Goal: Task Accomplishment & Management: Manage account settings

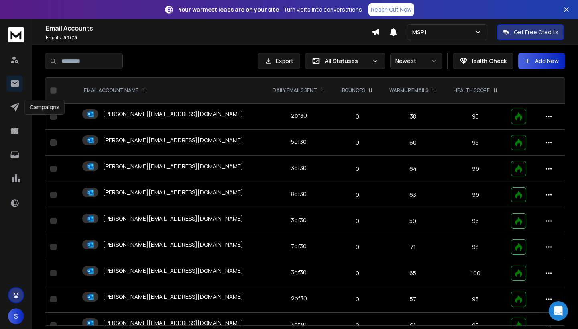
click at [16, 111] on icon at bounding box center [15, 107] width 10 height 10
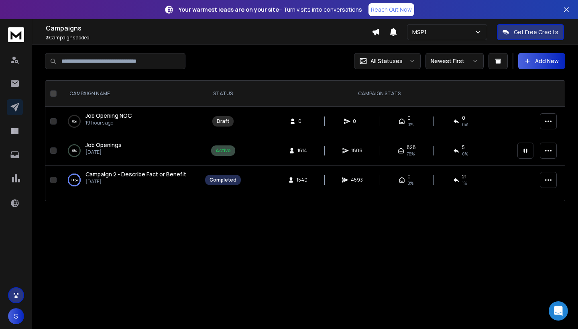
click at [123, 153] on div "0 % Job Openings [DATE]" at bounding box center [130, 150] width 124 height 19
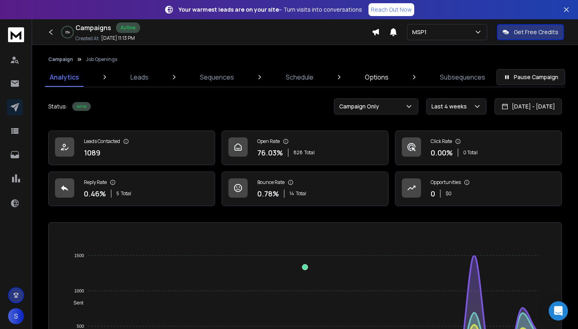
click at [378, 81] on p "Options" at bounding box center [377, 77] width 24 height 10
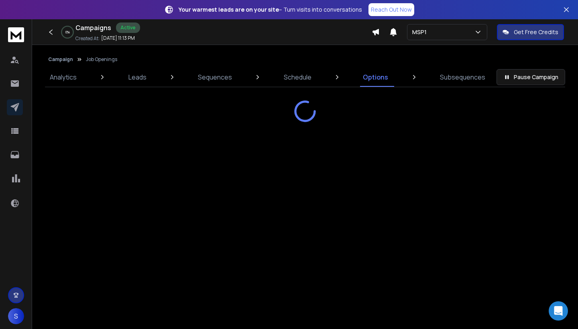
select select "**********"
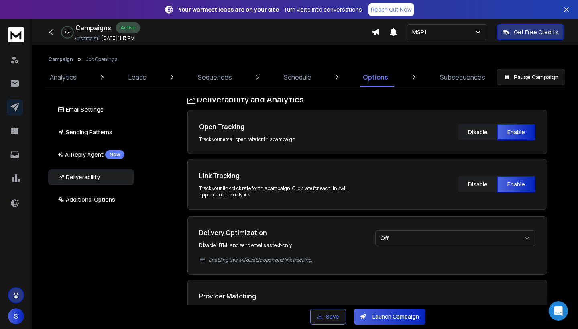
scroll to position [772, 0]
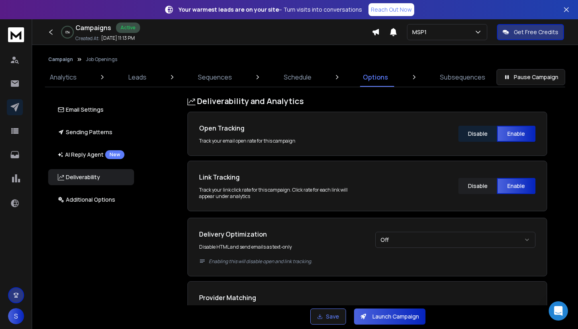
click at [483, 132] on button "Disable" at bounding box center [478, 134] width 39 height 16
click at [478, 184] on button "Disable" at bounding box center [478, 186] width 39 height 16
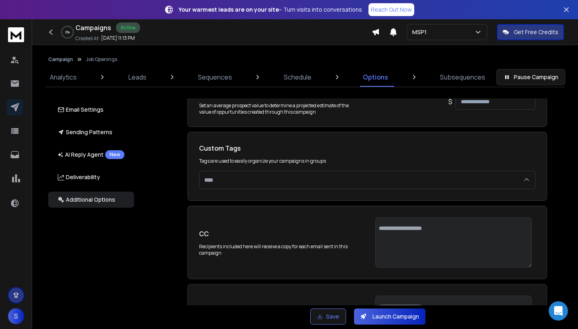
scroll to position [1669, 0]
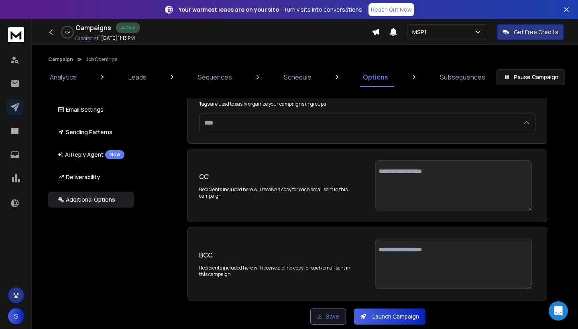
click at [393, 318] on button "Launch Campaign" at bounding box center [389, 316] width 71 height 16
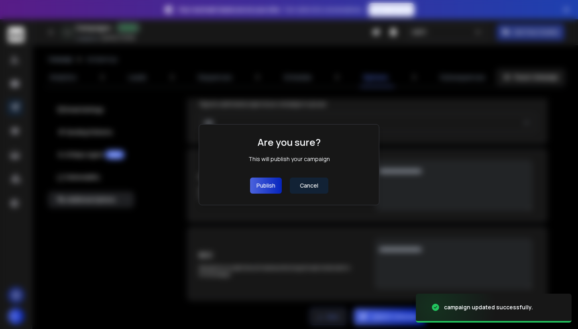
click at [273, 187] on button "Publish" at bounding box center [266, 185] width 32 height 16
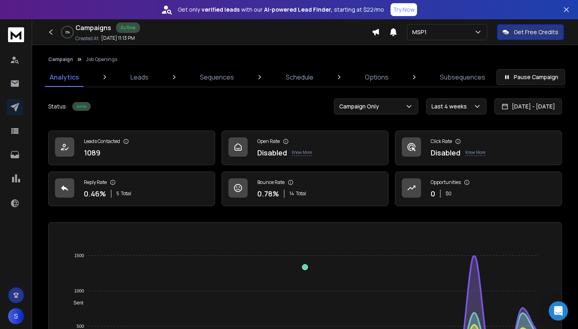
click at [14, 30] on img at bounding box center [16, 34] width 16 height 15
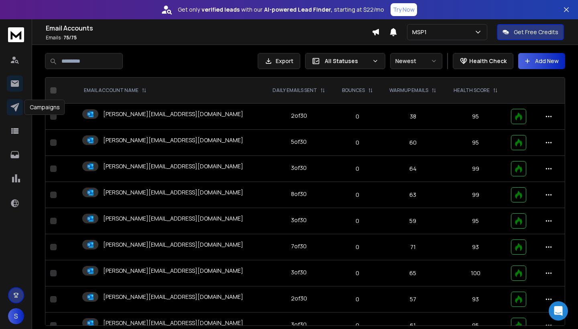
click at [15, 112] on icon at bounding box center [15, 107] width 10 height 10
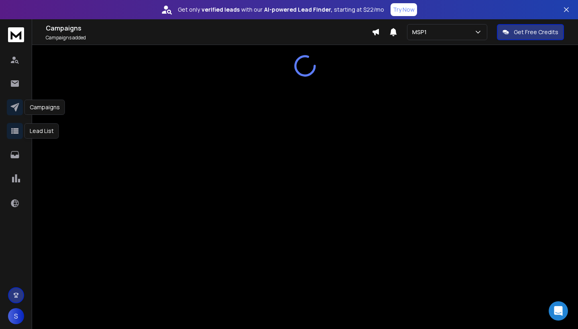
click at [15, 131] on icon at bounding box center [14, 131] width 7 height 6
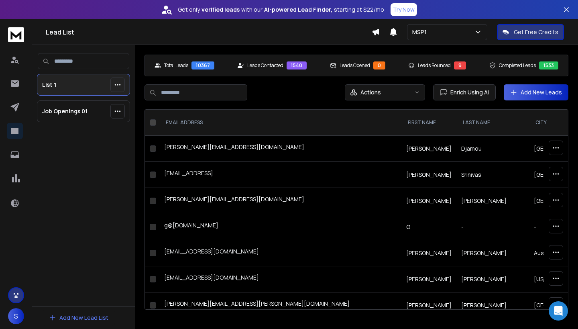
click at [77, 320] on button "Add New Lead List" at bounding box center [79, 318] width 72 height 16
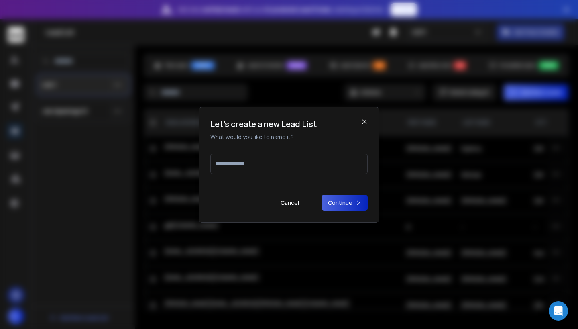
click at [234, 169] on input at bounding box center [288, 164] width 157 height 20
type input "**********"
click at [344, 202] on button "Continue" at bounding box center [345, 203] width 46 height 16
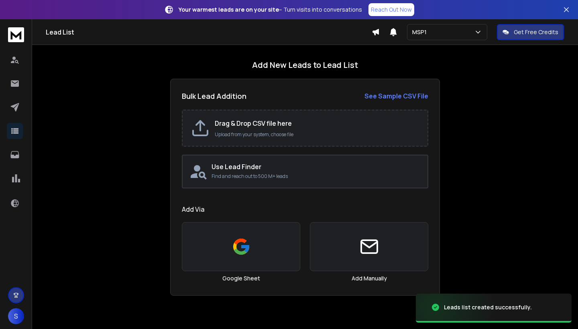
click at [291, 135] on p "Upload from your system, choose file" at bounding box center [317, 134] width 205 height 6
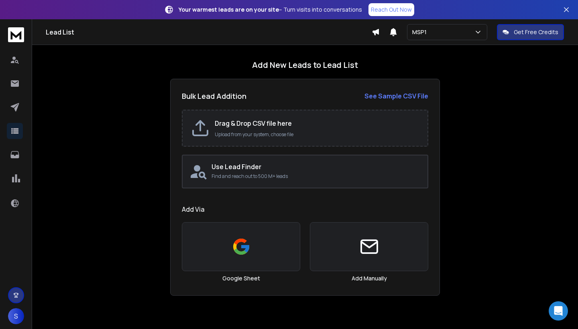
type input "**********"
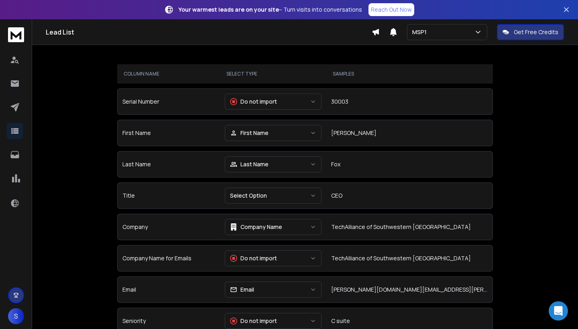
scroll to position [159, 0]
click at [259, 107] on button "Do not import" at bounding box center [273, 101] width 97 height 16
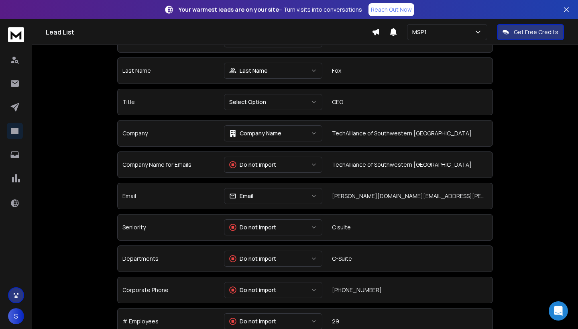
scroll to position [265, 0]
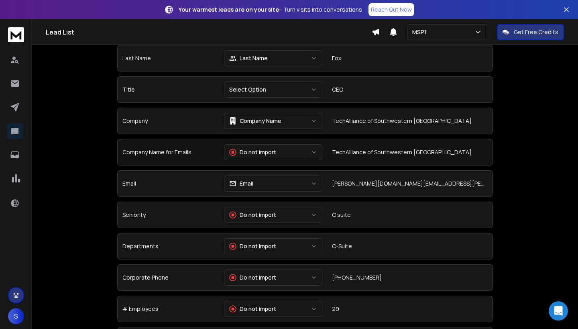
click at [271, 153] on div "Do not import" at bounding box center [252, 152] width 47 height 8
click at [282, 122] on button "Company Name" at bounding box center [273, 121] width 98 height 16
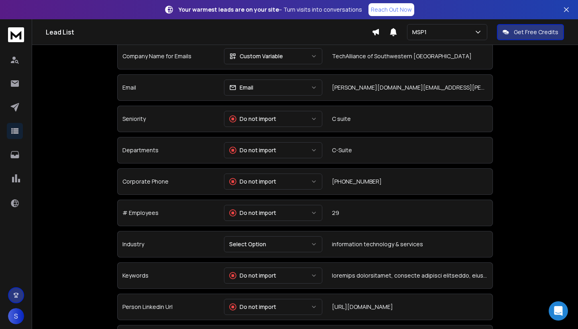
scroll to position [365, 0]
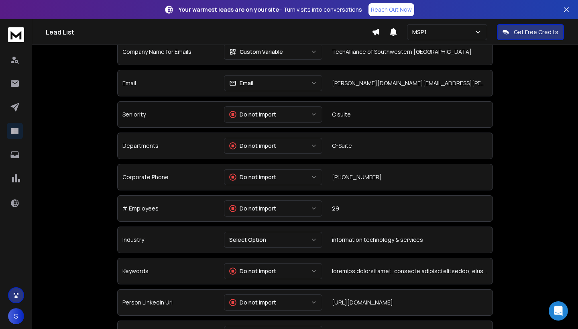
click at [291, 118] on button "Do not import" at bounding box center [273, 114] width 98 height 16
click at [276, 151] on button "Do not import" at bounding box center [273, 146] width 98 height 16
click at [271, 179] on div "Do not import" at bounding box center [252, 177] width 47 height 8
click at [270, 210] on div "Do not import" at bounding box center [252, 208] width 47 height 8
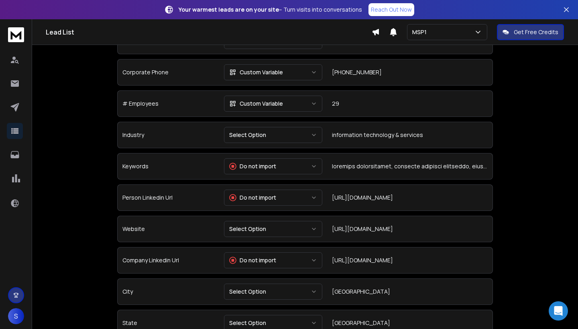
scroll to position [471, 0]
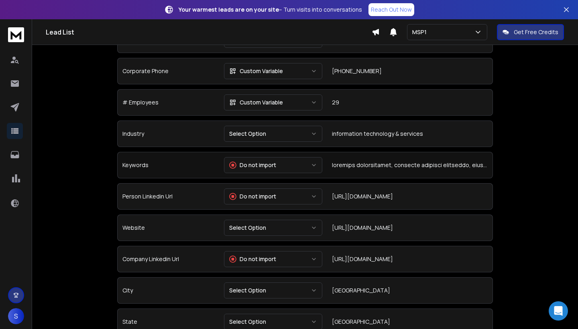
click at [274, 169] on button "Do not import" at bounding box center [273, 165] width 98 height 16
click at [266, 199] on div "Do not import" at bounding box center [252, 196] width 47 height 8
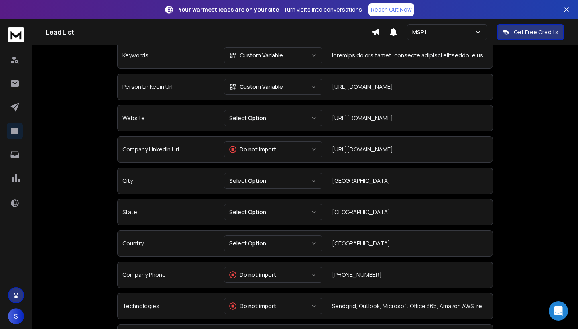
scroll to position [585, 0]
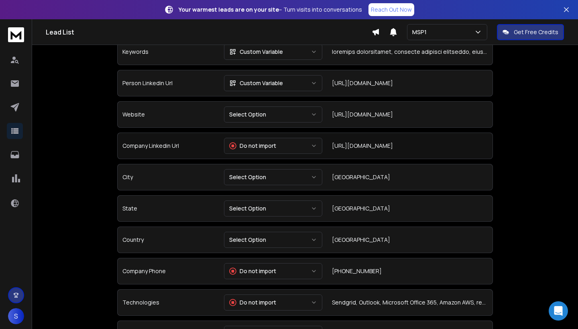
click at [269, 146] on div "Do not import" at bounding box center [252, 146] width 47 height 8
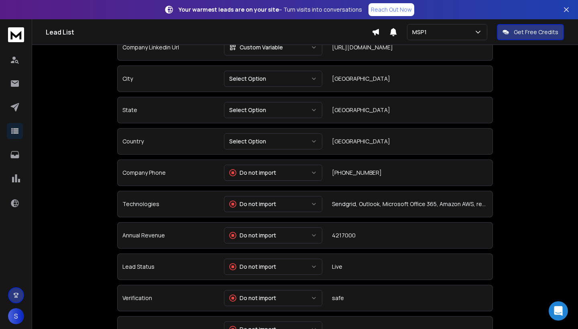
scroll to position [684, 0]
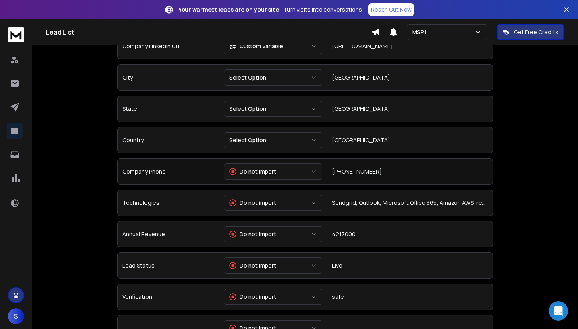
click at [272, 174] on div "Do not import" at bounding box center [252, 171] width 47 height 8
click at [263, 205] on div "Do not import" at bounding box center [252, 203] width 47 height 8
click at [263, 234] on div "Do not import" at bounding box center [252, 234] width 47 height 8
click at [257, 260] on button "Do not import" at bounding box center [273, 265] width 98 height 16
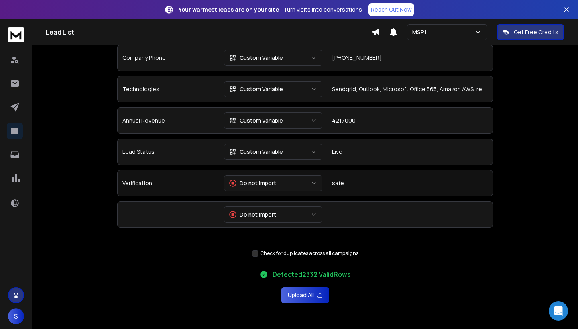
click at [269, 188] on button "Do not import" at bounding box center [273, 183] width 98 height 16
click at [271, 190] on button "Custom Variable" at bounding box center [273, 183] width 98 height 16
click at [270, 153] on div "Custom Variable" at bounding box center [256, 152] width 54 height 8
click at [257, 254] on button "Check for duplicates across all campaigns" at bounding box center [255, 253] width 6 height 6
click at [305, 297] on button "Upload All" at bounding box center [305, 295] width 48 height 16
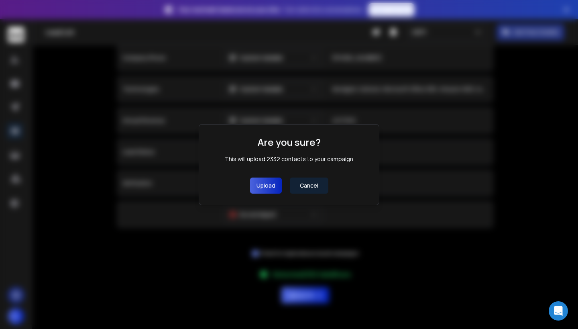
click at [266, 190] on button "Upload" at bounding box center [266, 185] width 32 height 16
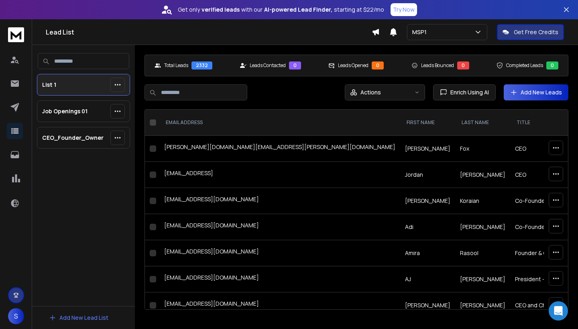
click at [80, 320] on button "Add New Lead List" at bounding box center [79, 318] width 72 height 16
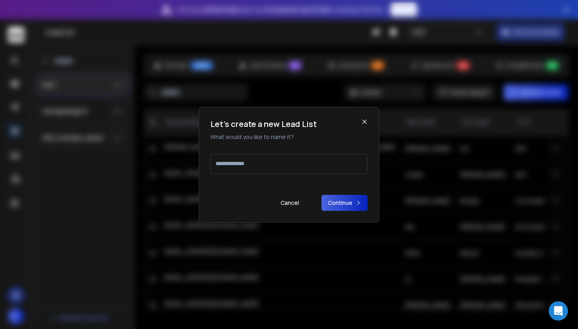
click at [232, 165] on input at bounding box center [288, 164] width 157 height 20
click at [241, 162] on input at bounding box center [288, 164] width 157 height 20
type input "***"
click at [353, 205] on button "Continue" at bounding box center [345, 203] width 46 height 16
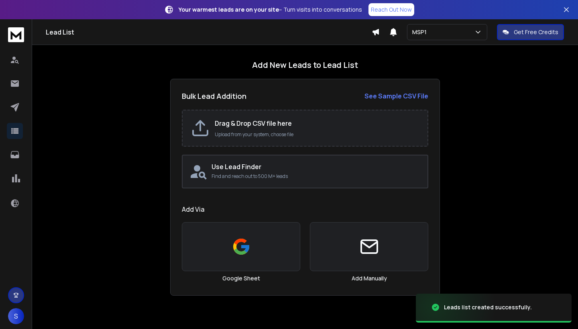
click at [274, 133] on p "Upload from your system, choose file" at bounding box center [317, 134] width 205 height 6
type input "**********"
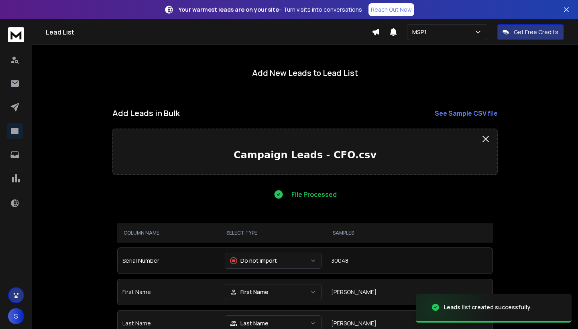
click at [264, 263] on div "Do not import" at bounding box center [253, 261] width 47 height 8
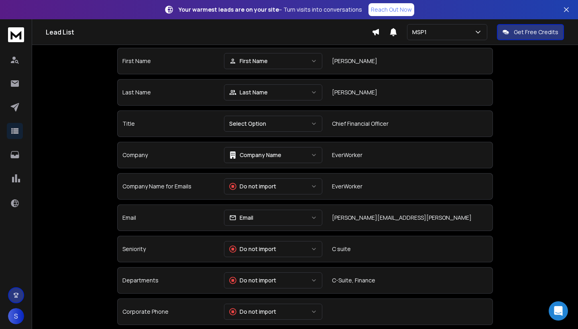
scroll to position [232, 0]
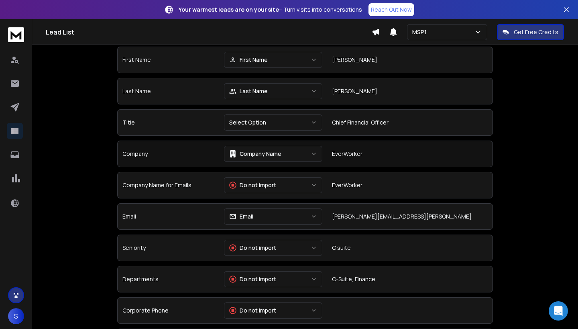
click at [271, 158] on button "Company Name" at bounding box center [273, 154] width 98 height 16
click at [268, 190] on button "Do not import" at bounding box center [273, 185] width 98 height 16
click at [168, 182] on td "Company Name for Emails" at bounding box center [168, 185] width 102 height 27
click at [196, 186] on td "Company Name for Emails" at bounding box center [168, 185] width 102 height 27
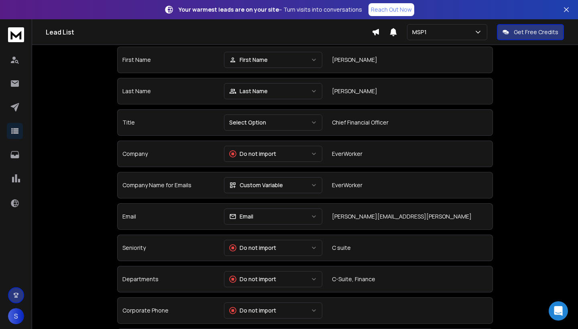
click at [568, 10] on icon at bounding box center [566, 9] width 7 height 7
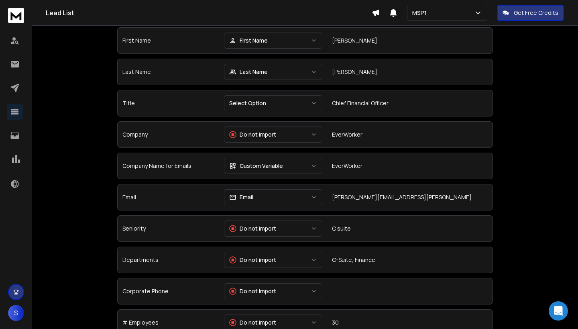
scroll to position [213, 0]
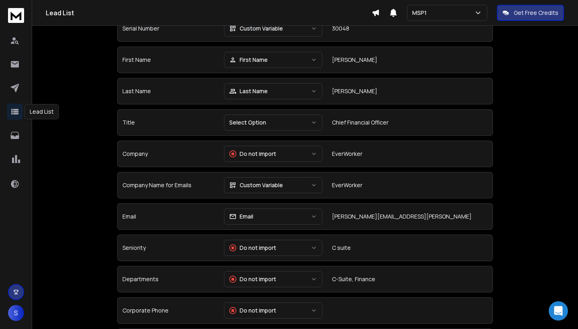
click at [17, 113] on icon at bounding box center [14, 112] width 7 height 6
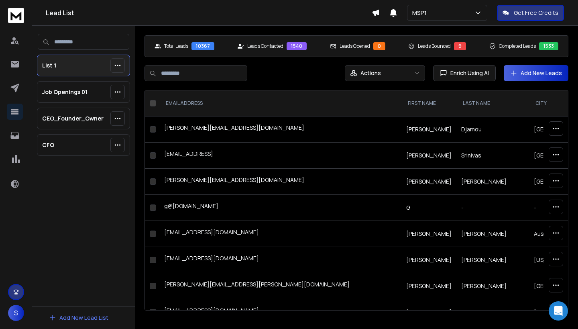
click at [120, 144] on icon "button" at bounding box center [117, 144] width 7 height 7
click at [107, 175] on p "Delete Lead List" at bounding box center [100, 175] width 44 height 8
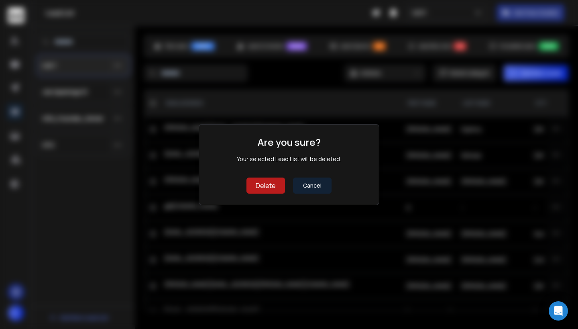
click at [266, 188] on button "Delete" at bounding box center [266, 185] width 39 height 16
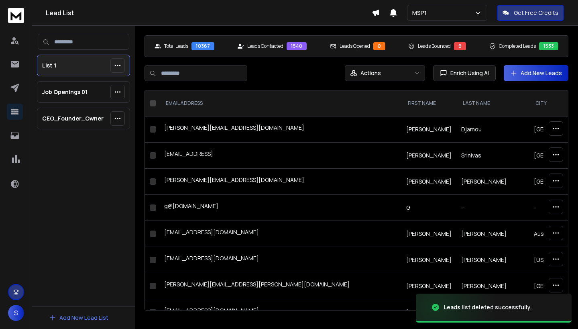
click at [118, 119] on icon "button" at bounding box center [117, 118] width 7 height 7
click at [104, 152] on p "Delete Lead List" at bounding box center [100, 149] width 44 height 8
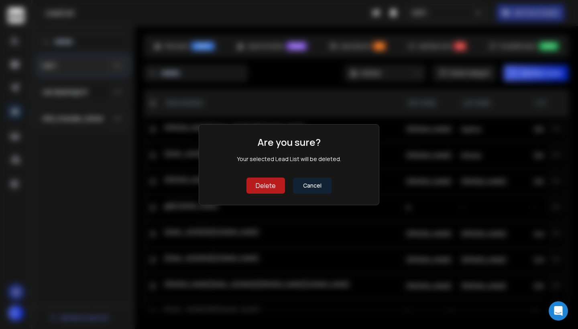
click at [276, 186] on button "Delete" at bounding box center [266, 185] width 39 height 16
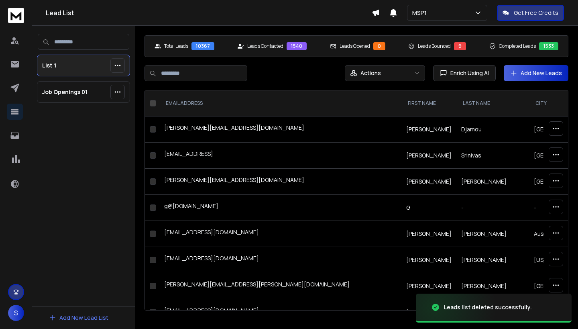
click at [72, 95] on p "Job Openings 01" at bounding box center [64, 92] width 45 height 8
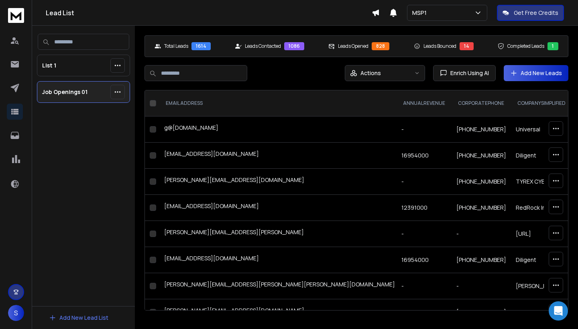
scroll to position [0, 786]
click at [84, 134] on div "List 1 Job Openings 01" at bounding box center [83, 176] width 103 height 242
click at [77, 317] on button "Add New Lead List" at bounding box center [79, 318] width 72 height 16
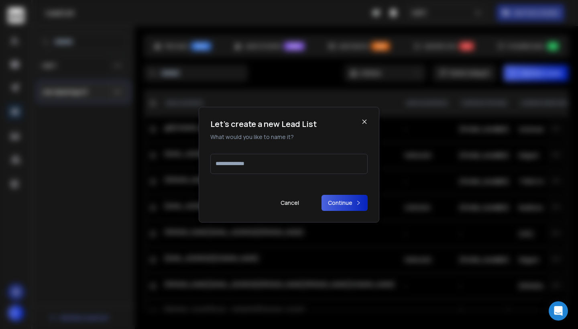
click at [247, 168] on input at bounding box center [288, 164] width 157 height 20
click at [342, 179] on form "Cancel Continue" at bounding box center [288, 176] width 157 height 70
click at [256, 161] on input at bounding box center [288, 164] width 157 height 20
type input "**********"
click at [338, 209] on button "Continue" at bounding box center [345, 203] width 46 height 16
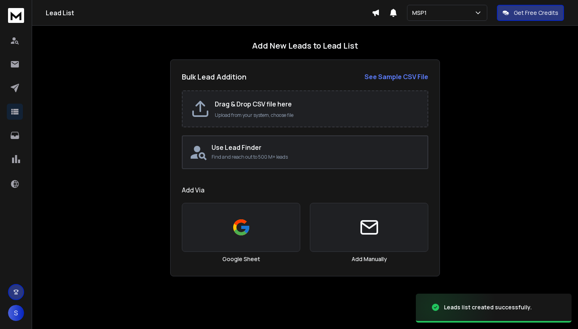
click at [278, 116] on p "Upload from your system, choose file" at bounding box center [317, 115] width 205 height 6
type input "**********"
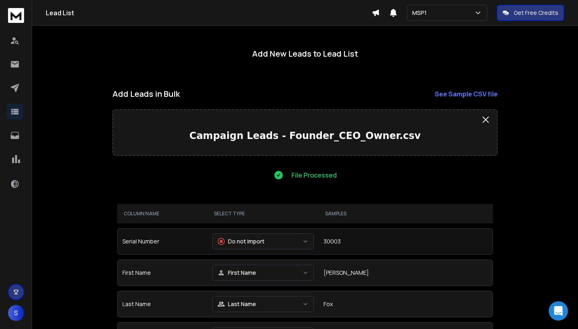
click at [276, 243] on button "Do not import" at bounding box center [263, 241] width 102 height 16
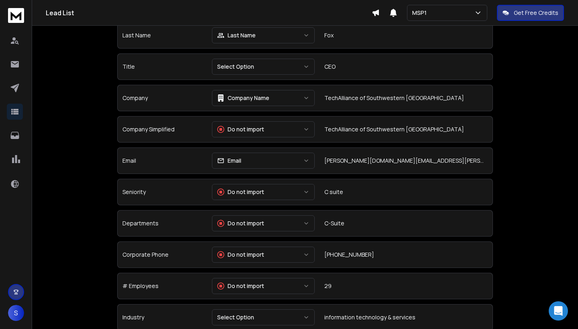
scroll to position [270, 0]
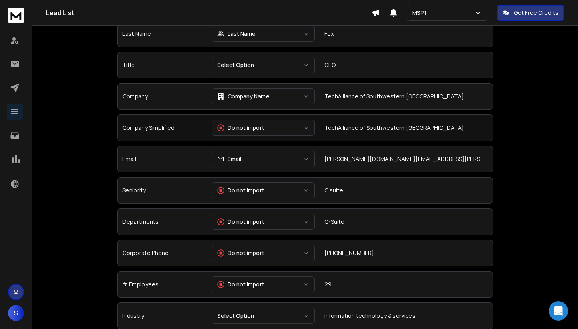
click at [252, 128] on div "Do not import" at bounding box center [240, 128] width 47 height 8
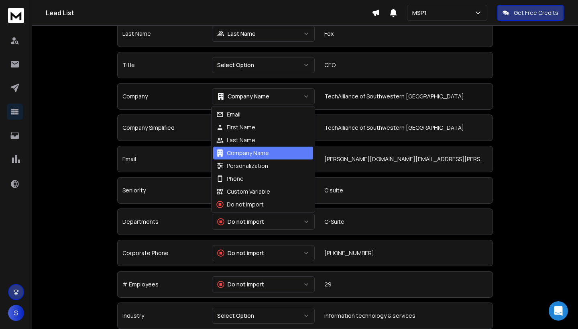
click at [250, 93] on div "Company Name" at bounding box center [243, 96] width 52 height 8
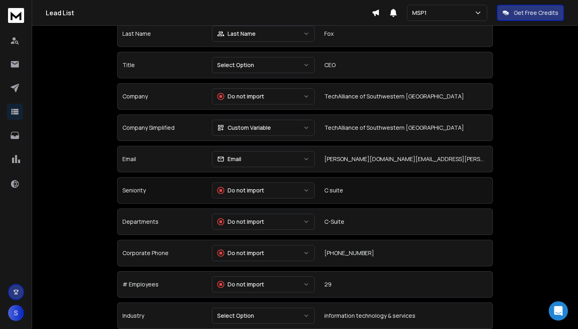
click at [261, 188] on div "Do not import" at bounding box center [240, 190] width 47 height 8
click at [254, 220] on div "Do not import" at bounding box center [240, 222] width 47 height 8
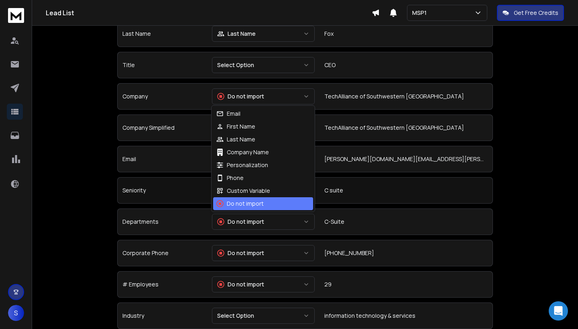
drag, startPoint x: 248, startPoint y: 182, endPoint x: 249, endPoint y: 193, distance: 10.9
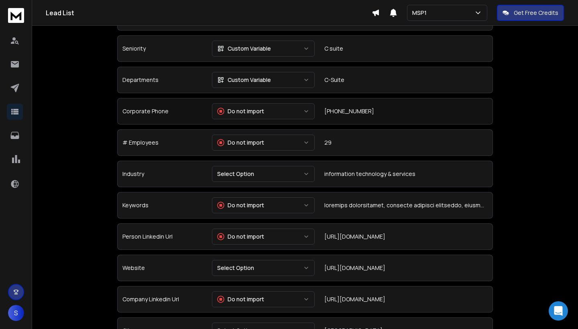
scroll to position [414, 0]
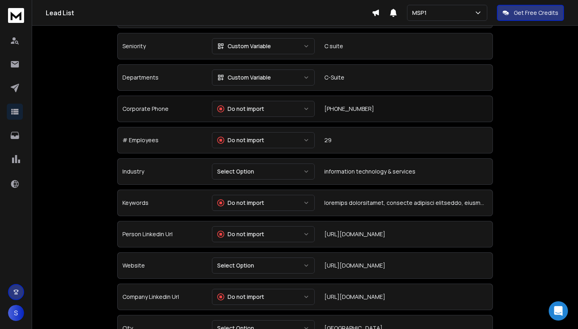
click at [252, 114] on button "Do not import" at bounding box center [263, 109] width 103 height 16
click at [245, 141] on div "Do not import" at bounding box center [240, 140] width 47 height 8
click at [246, 207] on button "Do not import" at bounding box center [263, 203] width 103 height 16
click at [247, 233] on div "Do not import" at bounding box center [240, 234] width 47 height 8
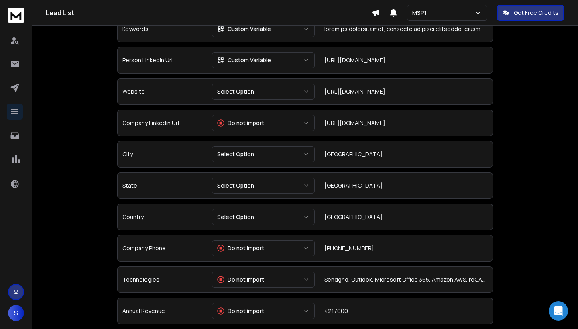
scroll to position [589, 0]
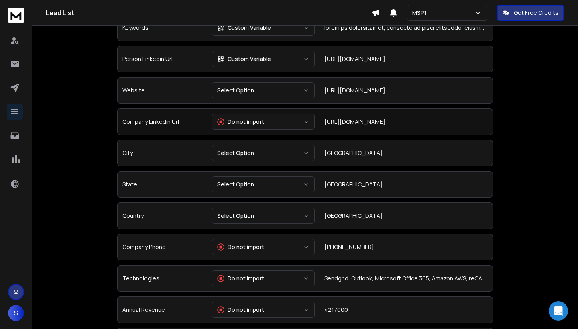
click at [249, 118] on div "Do not import" at bounding box center [240, 122] width 47 height 8
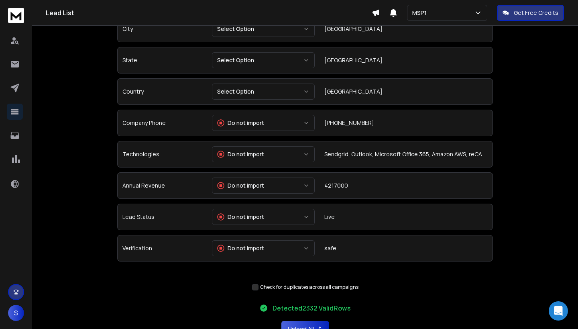
scroll to position [714, 0]
click at [250, 127] on button "Do not import" at bounding box center [263, 122] width 103 height 16
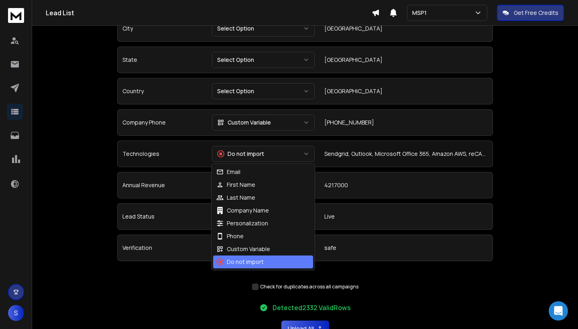
click at [249, 157] on div "Do not import" at bounding box center [240, 154] width 47 height 8
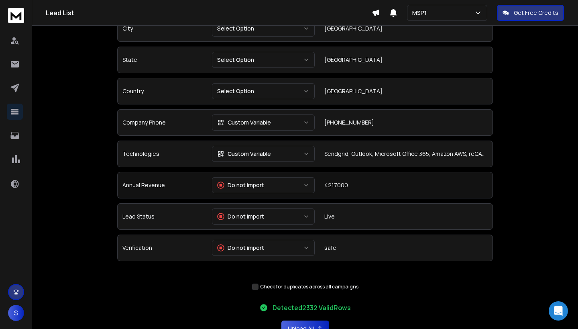
click at [247, 188] on div "Do not import" at bounding box center [240, 185] width 47 height 8
click at [251, 219] on div "Do not import" at bounding box center [240, 216] width 47 height 8
click at [242, 254] on button "Do not import" at bounding box center [263, 248] width 103 height 16
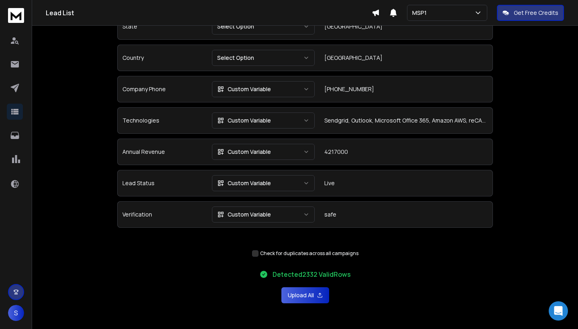
click at [257, 255] on button "Check for duplicates across all campaigns" at bounding box center [255, 253] width 6 height 6
click at [314, 292] on button "Upload All" at bounding box center [305, 295] width 48 height 16
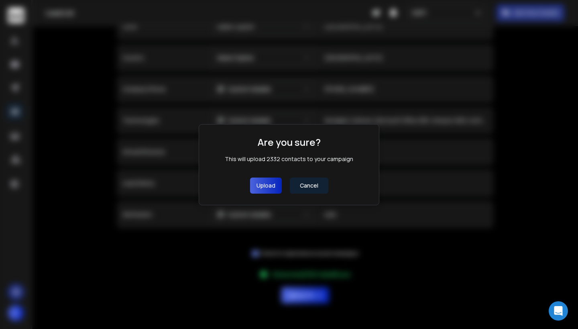
click at [264, 185] on button "Upload" at bounding box center [266, 185] width 32 height 16
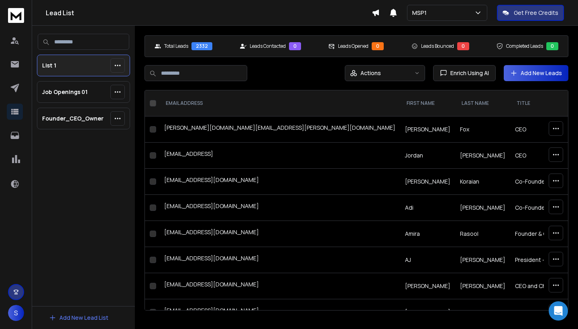
click at [83, 122] on div "Founder_CEO_Owner" at bounding box center [83, 119] width 93 height 22
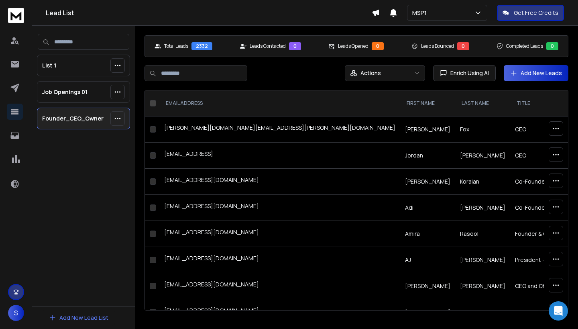
click at [84, 318] on button "Add New Lead List" at bounding box center [79, 318] width 72 height 16
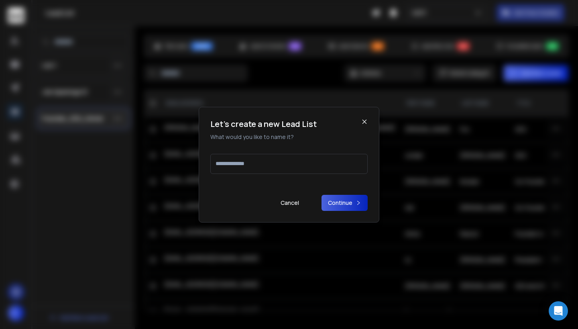
click at [239, 168] on input at bounding box center [288, 164] width 157 height 20
type input "***"
click at [338, 205] on button "Continue" at bounding box center [345, 203] width 46 height 16
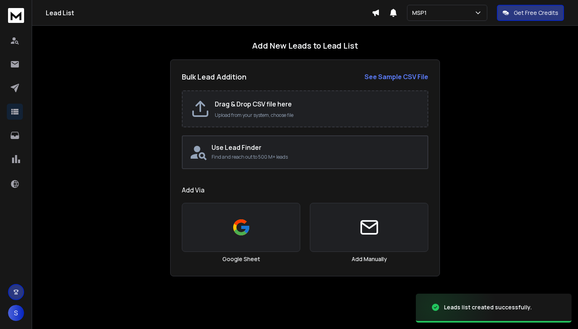
click at [279, 101] on h2 "Drag & Drop CSV file here" at bounding box center [317, 104] width 205 height 10
type input "**********"
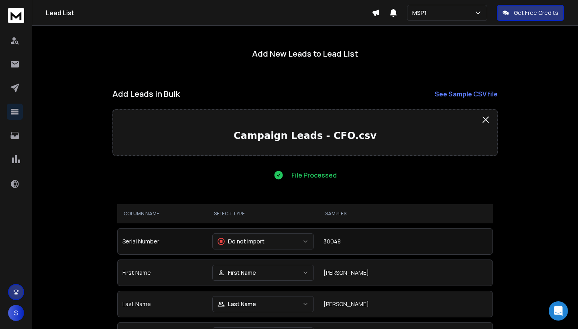
click at [287, 240] on button "Do not import" at bounding box center [263, 241] width 102 height 16
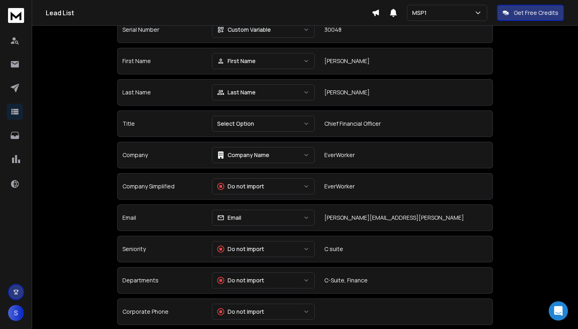
scroll to position [214, 0]
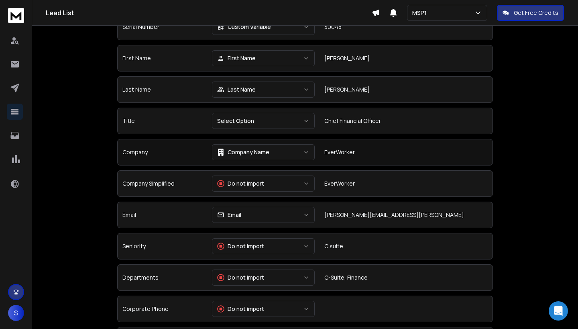
click at [259, 149] on div "Company Name" at bounding box center [243, 152] width 52 height 8
click at [230, 187] on div "Do not import" at bounding box center [240, 183] width 47 height 8
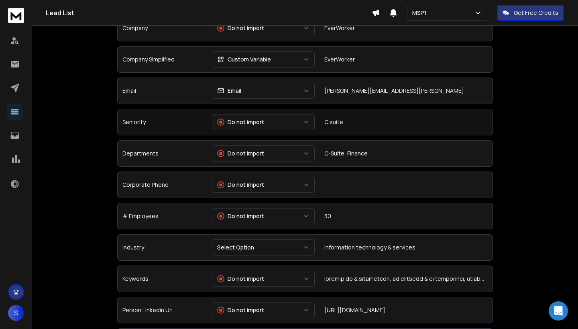
scroll to position [339, 0]
click at [249, 118] on div "Do not import" at bounding box center [240, 121] width 47 height 8
click at [234, 155] on div "Do not import" at bounding box center [240, 153] width 47 height 8
click at [244, 184] on div "Do not import" at bounding box center [240, 184] width 47 height 8
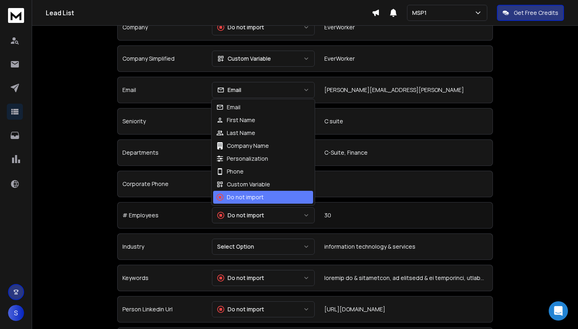
click at [237, 211] on div "Do not import" at bounding box center [240, 215] width 47 height 8
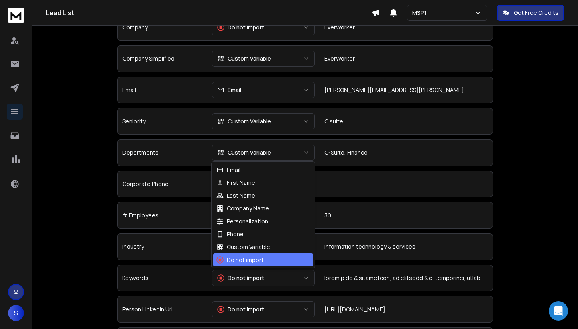
click at [234, 281] on div "Do not import" at bounding box center [240, 278] width 47 height 8
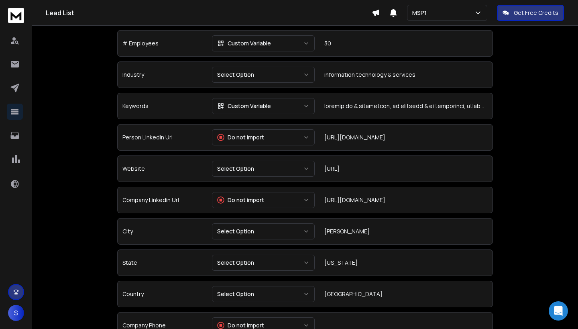
scroll to position [512, 0]
click at [230, 137] on div "Do not import" at bounding box center [240, 137] width 47 height 8
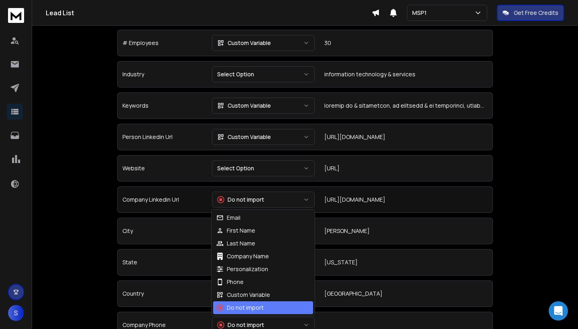
click at [231, 197] on div "Do not import" at bounding box center [240, 200] width 47 height 8
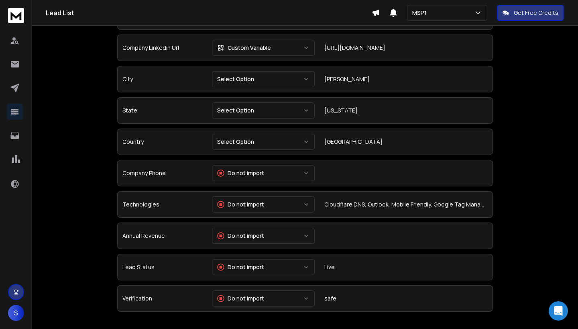
scroll to position [674, 0]
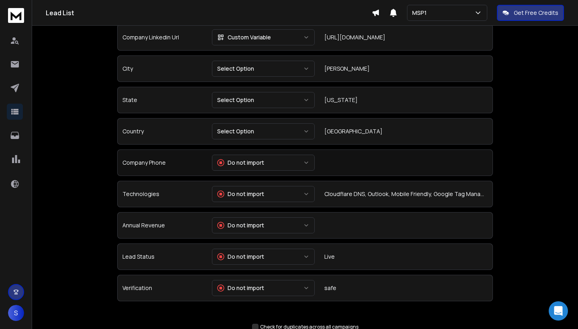
click at [232, 164] on div "Do not import" at bounding box center [240, 163] width 47 height 8
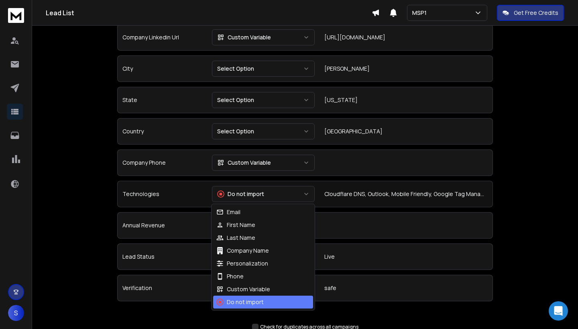
click at [240, 191] on div "Do not import" at bounding box center [240, 194] width 47 height 8
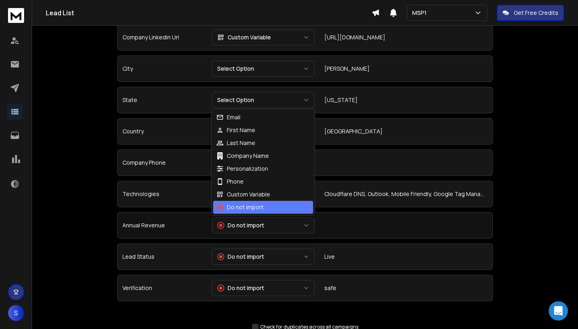
click at [248, 220] on button "Do not import" at bounding box center [263, 225] width 103 height 16
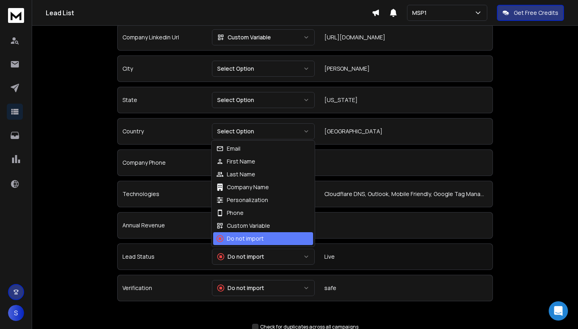
click at [245, 251] on button "Do not import" at bounding box center [263, 257] width 103 height 16
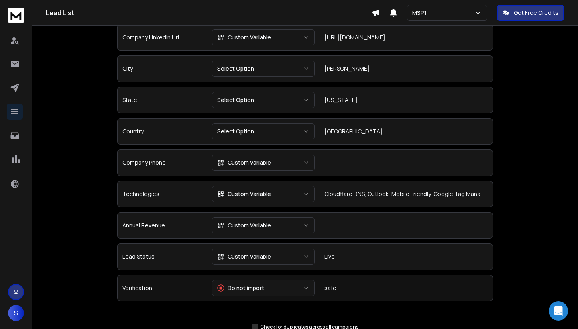
click at [240, 285] on div "Do not import" at bounding box center [240, 288] width 47 height 8
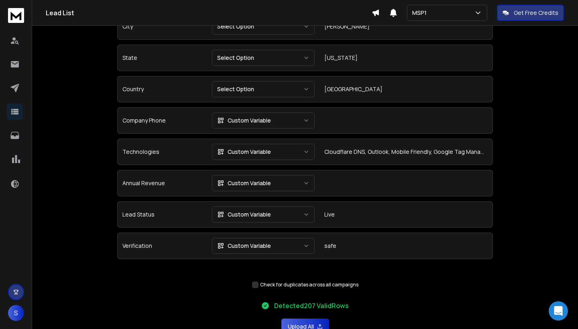
scroll to position [747, 0]
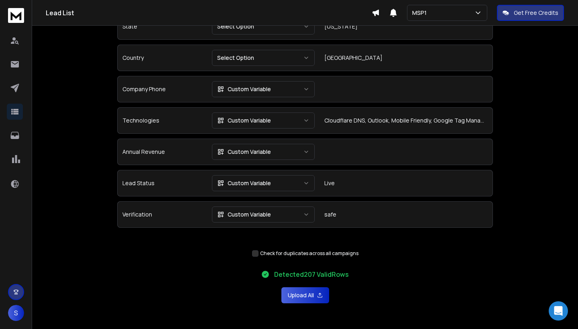
click at [258, 253] on button "Check for duplicates across all campaigns" at bounding box center [255, 253] width 6 height 6
click at [305, 295] on button "Upload All" at bounding box center [305, 295] width 48 height 16
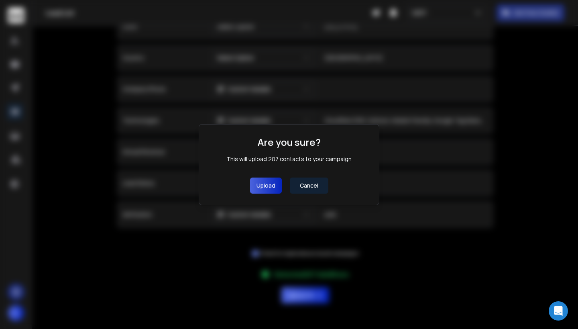
click at [259, 188] on button "Upload" at bounding box center [266, 185] width 32 height 16
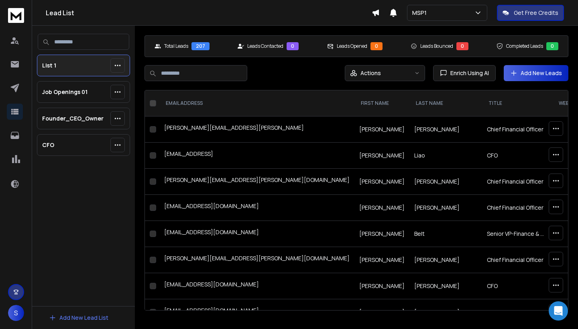
click at [69, 144] on div "CFO" at bounding box center [83, 145] width 93 height 22
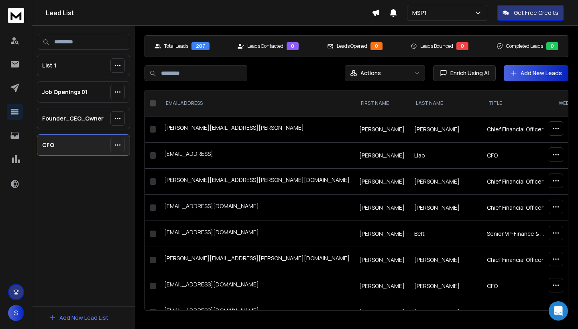
click at [81, 319] on button "Add New Lead List" at bounding box center [79, 318] width 72 height 16
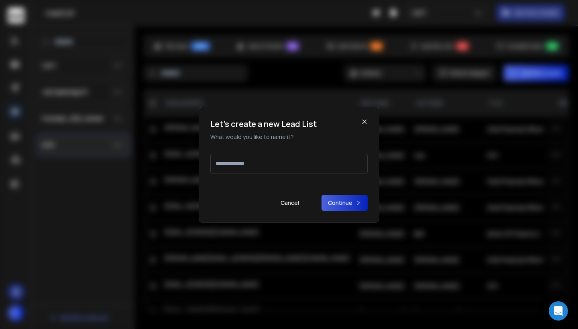
click at [236, 166] on input at bounding box center [288, 164] width 157 height 20
click at [277, 165] on input at bounding box center [288, 164] width 157 height 20
type input "*******"
click at [343, 202] on button "Continue" at bounding box center [345, 203] width 46 height 16
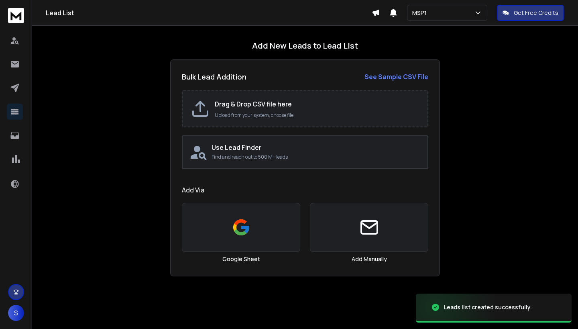
click at [247, 111] on div "Drag & Drop CSV file here Upload from your system, choose file" at bounding box center [317, 108] width 205 height 19
type input "**********"
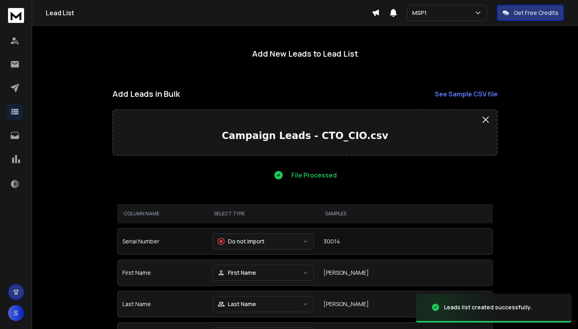
click at [238, 241] on div "Do not import" at bounding box center [241, 241] width 47 height 8
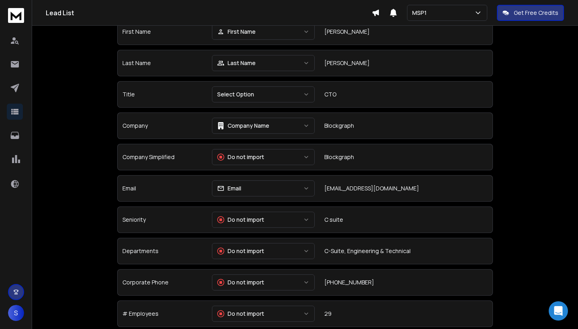
scroll to position [259, 0]
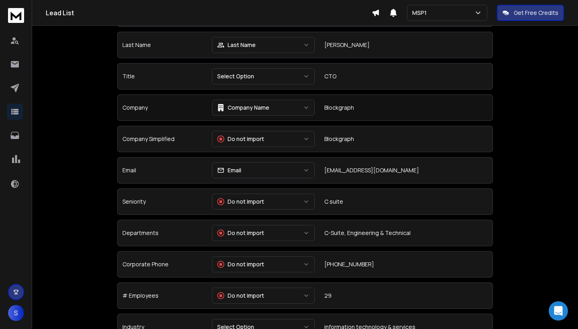
click at [249, 111] on div "Company Name" at bounding box center [243, 108] width 52 height 8
click at [254, 141] on div "Do not import" at bounding box center [240, 139] width 47 height 8
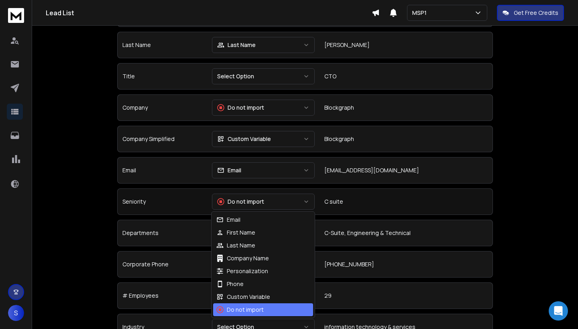
click at [246, 200] on div "Do not import" at bounding box center [240, 202] width 47 height 8
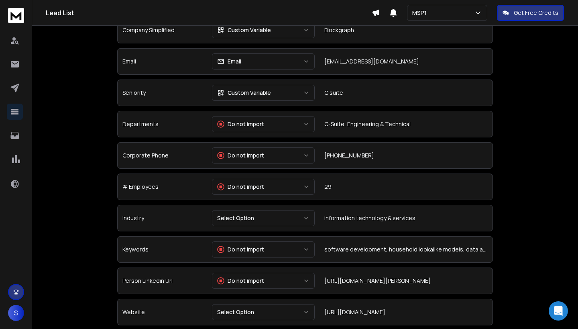
scroll to position [368, 0]
click at [241, 124] on div "Do not import" at bounding box center [240, 124] width 47 height 8
click at [241, 149] on button "Do not import" at bounding box center [263, 155] width 103 height 16
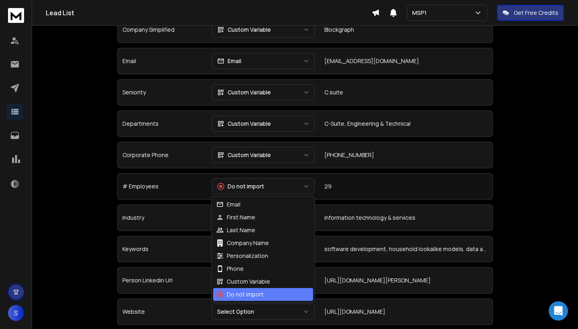
click at [230, 185] on div "Do not import" at bounding box center [240, 186] width 47 height 8
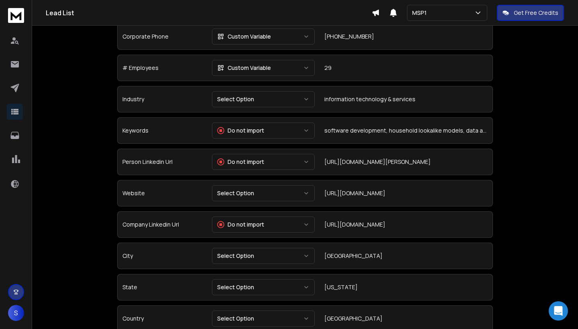
scroll to position [487, 0]
click at [246, 130] on div "Do not import" at bounding box center [240, 130] width 47 height 8
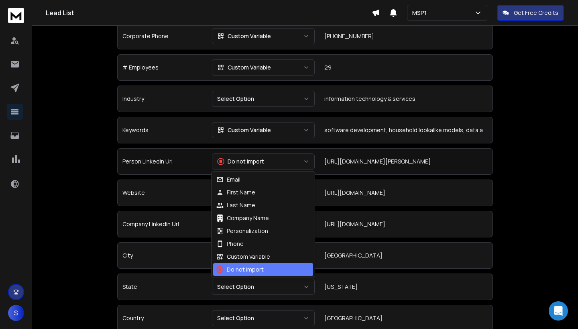
click at [243, 159] on div "Do not import" at bounding box center [240, 161] width 47 height 8
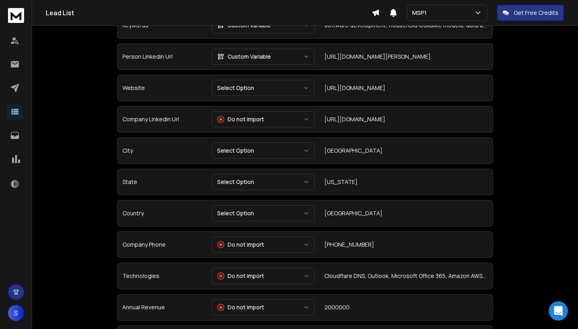
scroll to position [593, 0]
click at [262, 119] on div "Do not import" at bounding box center [240, 118] width 47 height 8
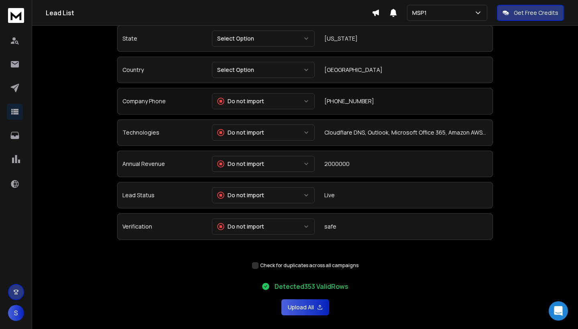
click at [251, 107] on button "Do not import" at bounding box center [263, 101] width 103 height 16
click at [240, 130] on div "Do not import" at bounding box center [240, 132] width 47 height 8
click at [242, 158] on button "Do not import" at bounding box center [263, 164] width 103 height 16
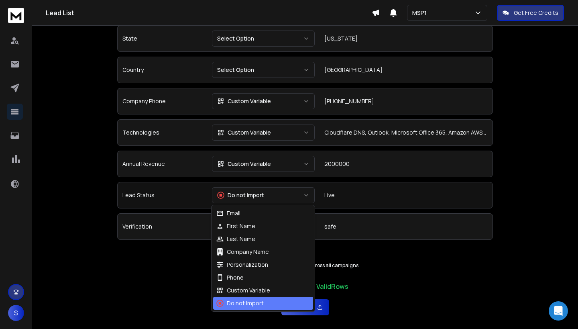
click at [243, 193] on div "Do not import" at bounding box center [240, 195] width 47 height 8
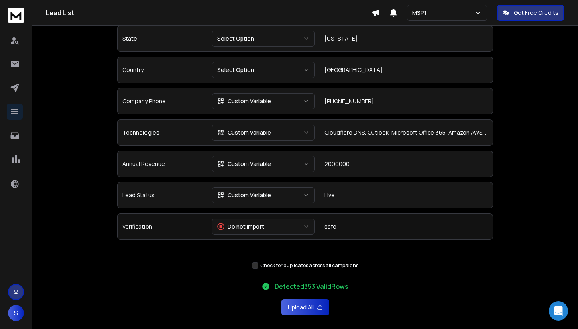
click at [239, 231] on button "Do not import" at bounding box center [263, 226] width 103 height 16
click at [258, 268] on button "Check for duplicates across all campaigns" at bounding box center [255, 265] width 6 height 6
click at [306, 305] on button "Upload All" at bounding box center [305, 307] width 48 height 16
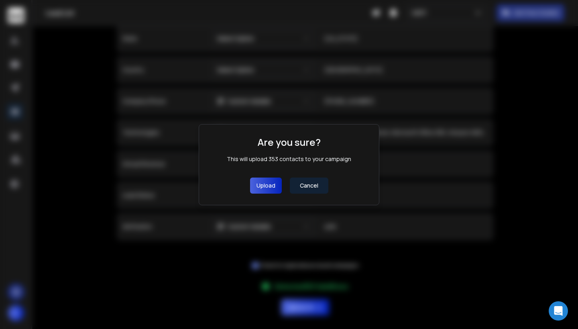
click at [267, 194] on div "Are you sure? This will upload 353 contacts to your campaign Upload Cancel" at bounding box center [289, 164] width 181 height 81
click at [265, 188] on button "Upload" at bounding box center [266, 185] width 32 height 16
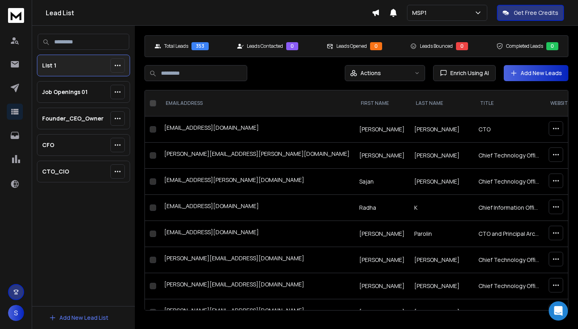
click at [70, 322] on button "Add New Lead List" at bounding box center [79, 318] width 72 height 16
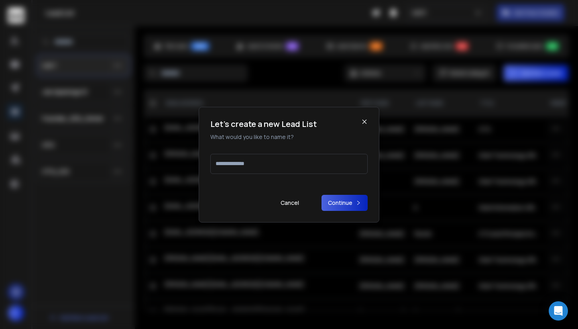
click at [236, 158] on input at bounding box center [288, 164] width 157 height 20
type input "***"
click at [341, 198] on button "Continue" at bounding box center [345, 203] width 46 height 16
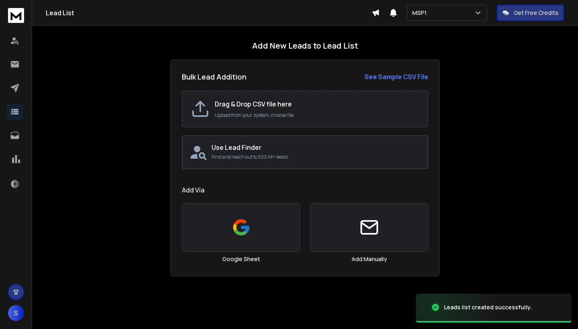
click at [259, 111] on div "Drag & Drop CSV file here Upload from your system, choose file" at bounding box center [317, 108] width 205 height 19
type input "**********"
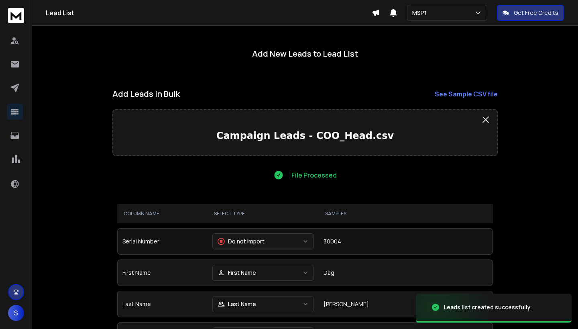
click at [267, 242] on button "Do not import" at bounding box center [263, 241] width 102 height 16
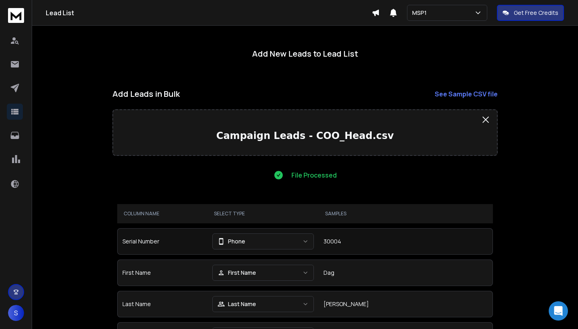
click at [254, 244] on button "Phone" at bounding box center [263, 241] width 102 height 16
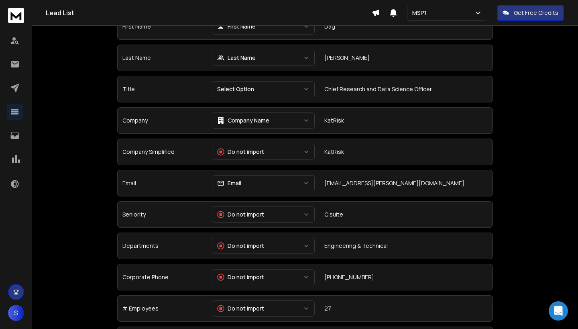
scroll to position [247, 0]
click at [243, 122] on div "Company Name" at bounding box center [243, 120] width 52 height 8
click at [245, 153] on div "Do not import" at bounding box center [240, 151] width 47 height 8
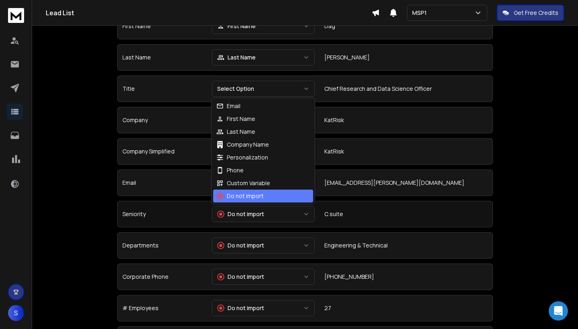
click at [241, 212] on div "Do not import" at bounding box center [240, 214] width 47 height 8
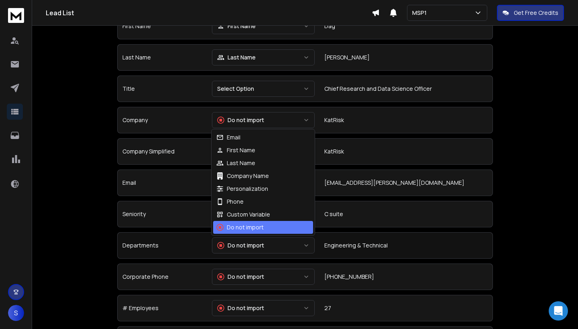
click at [244, 249] on div "Do not import" at bounding box center [240, 245] width 47 height 8
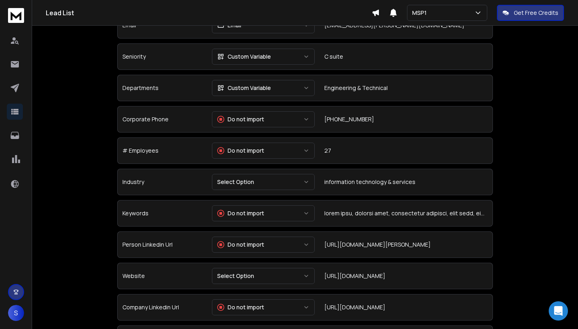
scroll to position [405, 0]
click at [238, 119] on div "Do not import" at bounding box center [240, 118] width 47 height 8
click at [241, 145] on button "Do not import" at bounding box center [263, 150] width 103 height 16
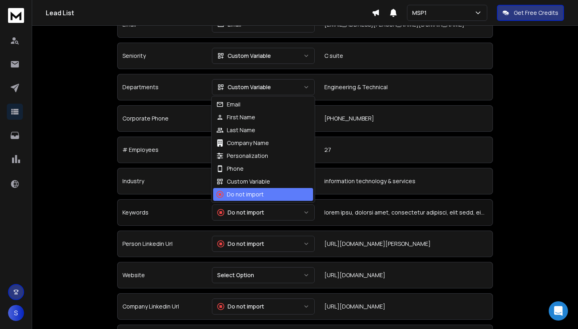
click at [239, 216] on button "Do not import" at bounding box center [263, 212] width 103 height 16
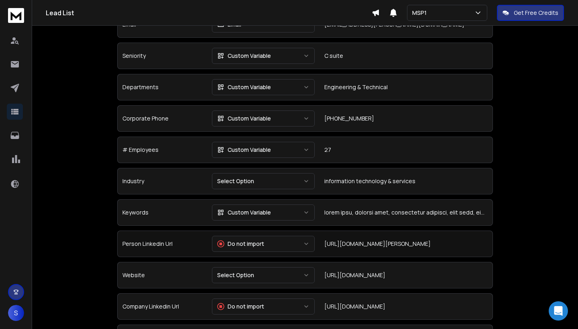
click at [241, 246] on div "Do not import" at bounding box center [240, 244] width 47 height 8
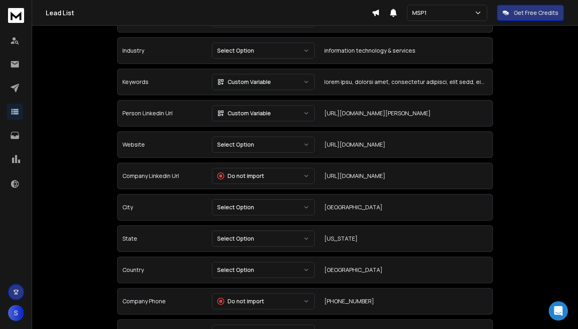
scroll to position [640, 0]
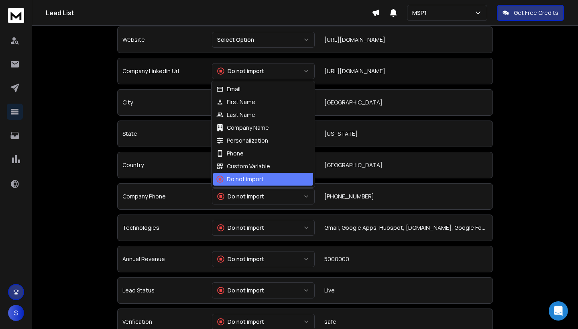
click at [245, 73] on div "Do not import" at bounding box center [240, 71] width 47 height 8
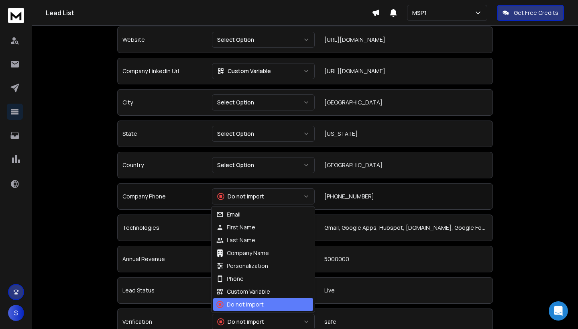
click at [249, 189] on button "Do not import" at bounding box center [263, 196] width 103 height 16
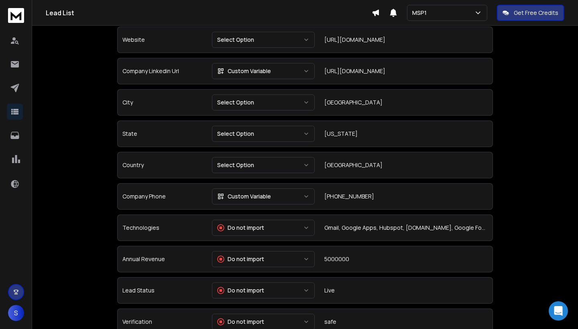
scroll to position [747, 0]
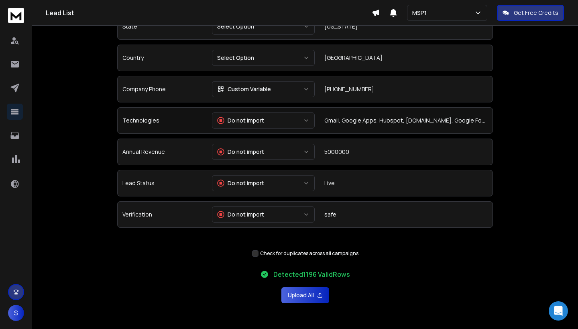
click at [247, 124] on button "Do not import" at bounding box center [263, 120] width 103 height 16
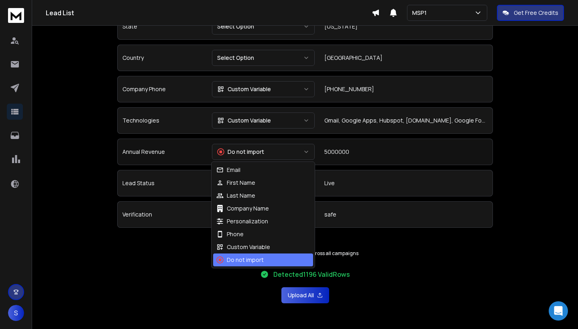
click at [253, 146] on button "Do not import" at bounding box center [263, 152] width 103 height 16
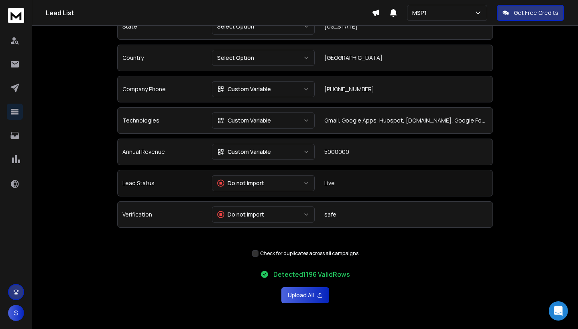
click at [240, 180] on div "Do not import" at bounding box center [240, 183] width 47 height 8
click at [234, 216] on div "Do not import" at bounding box center [240, 214] width 47 height 8
click at [254, 250] on button "Check for duplicates across all campaigns" at bounding box center [255, 253] width 6 height 6
click at [300, 295] on button "Upload All" at bounding box center [305, 295] width 48 height 16
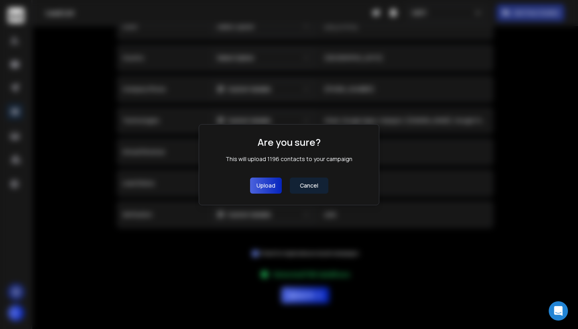
click at [272, 193] on div "Are you sure? This will upload 1196 contacts to your campaign Upload Cancel" at bounding box center [289, 164] width 181 height 81
click at [267, 178] on button "Upload" at bounding box center [266, 185] width 32 height 16
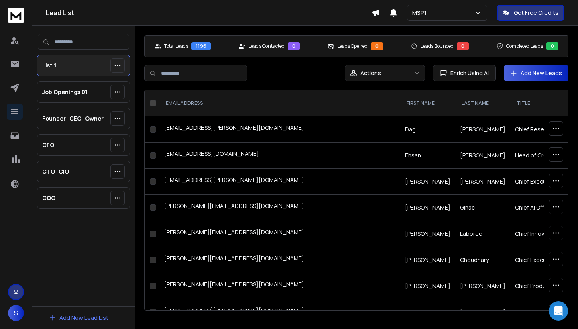
click at [118, 198] on icon "button" at bounding box center [117, 197] width 7 height 7
click at [103, 216] on p "Edit List Name" at bounding box center [97, 215] width 38 height 8
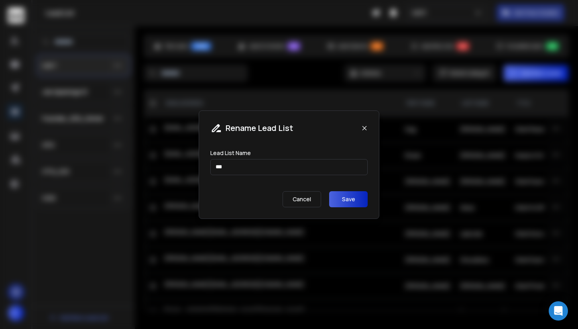
click at [234, 168] on input "***" at bounding box center [288, 167] width 157 height 16
type input "********"
click at [354, 201] on button "Save" at bounding box center [348, 199] width 39 height 16
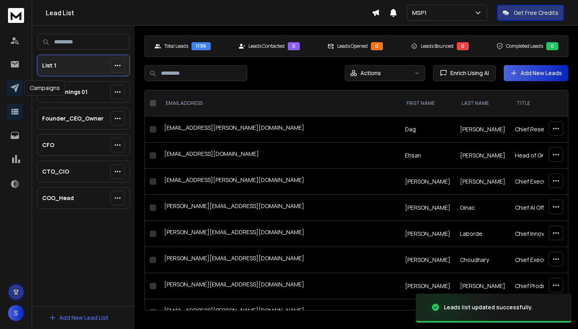
click at [18, 87] on icon at bounding box center [15, 88] width 10 height 10
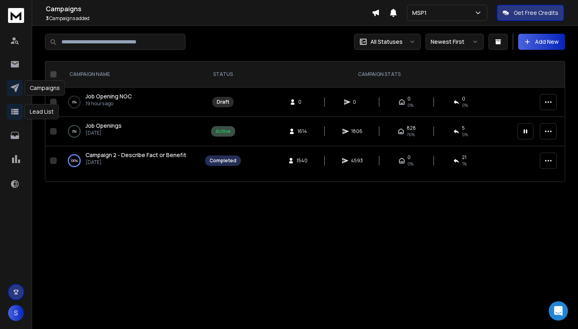
click at [14, 113] on icon at bounding box center [14, 112] width 7 height 6
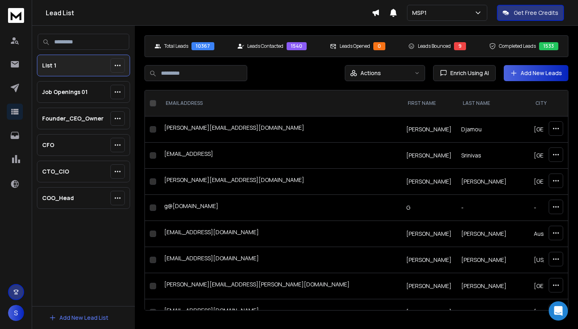
click at [77, 95] on p "Job Openings 01" at bounding box center [64, 92] width 45 height 8
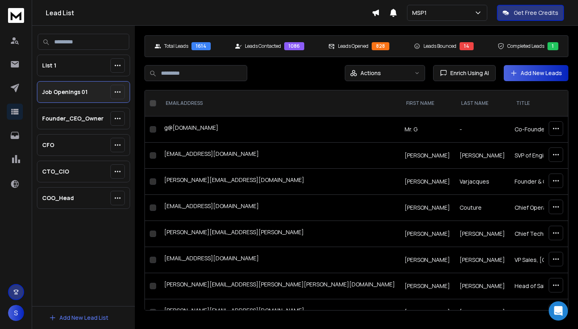
click at [120, 94] on icon "button" at bounding box center [117, 91] width 7 height 7
click at [535, 71] on link "Add New Leads" at bounding box center [536, 73] width 52 height 8
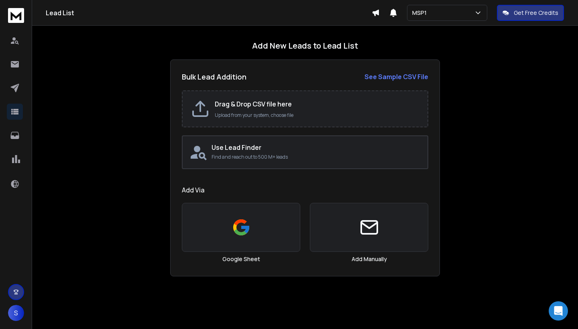
click at [301, 108] on h2 "Drag & Drop CSV file here" at bounding box center [317, 104] width 205 height 10
type input "**********"
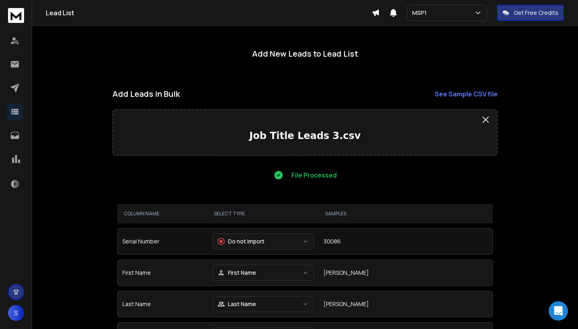
click at [267, 243] on button "Do not import" at bounding box center [263, 241] width 102 height 16
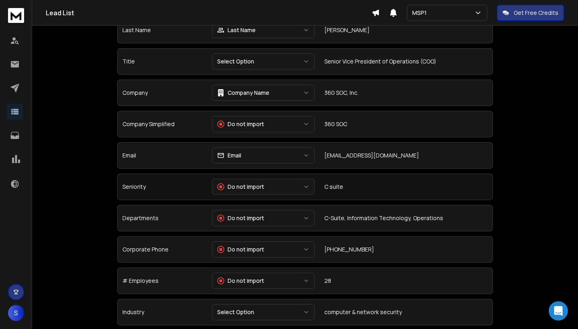
scroll to position [269, 0]
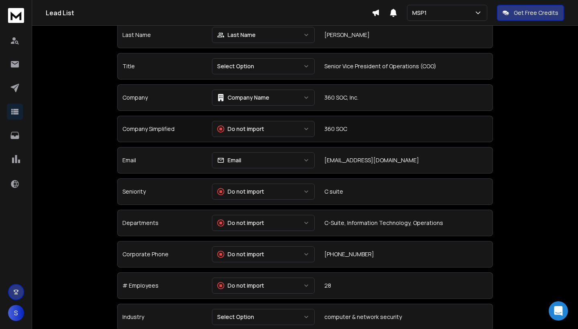
click at [258, 130] on div "Do not import" at bounding box center [240, 129] width 47 height 8
click at [255, 99] on div "Company Name" at bounding box center [243, 98] width 52 height 8
click at [252, 194] on div "Do not import" at bounding box center [240, 192] width 47 height 8
click at [255, 219] on div "Do not import" at bounding box center [240, 223] width 47 height 8
click at [244, 256] on div "Do not import" at bounding box center [240, 254] width 47 height 8
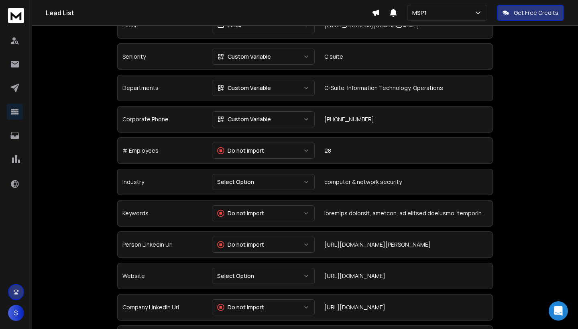
scroll to position [406, 0]
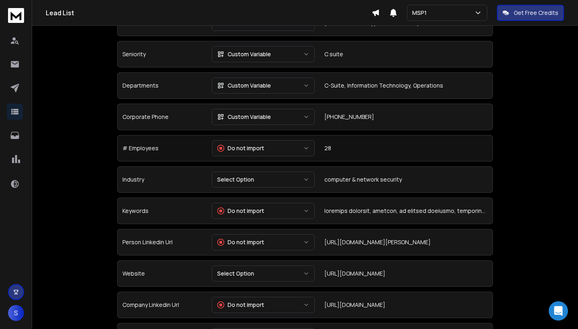
click at [245, 153] on button "Do not import" at bounding box center [263, 148] width 103 height 16
click at [240, 213] on div "Do not import" at bounding box center [240, 211] width 47 height 8
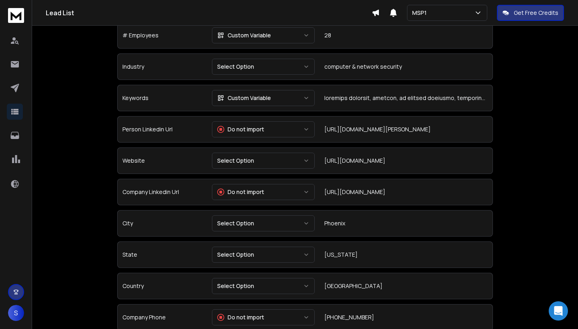
scroll to position [520, 0]
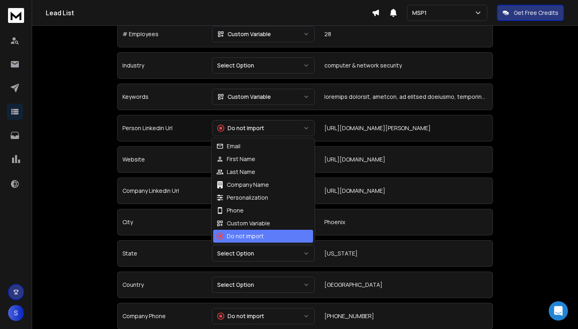
click at [237, 128] on div "Do not import" at bounding box center [240, 128] width 47 height 8
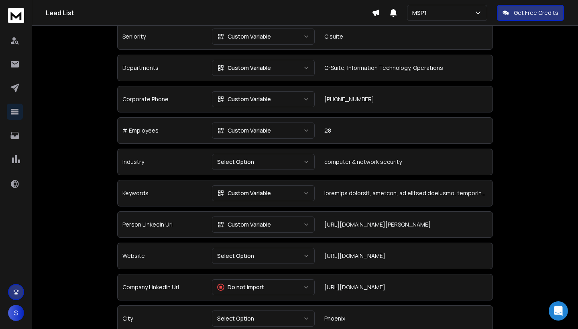
scroll to position [0, 0]
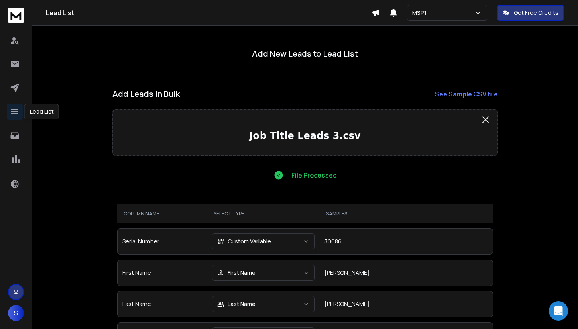
click at [16, 113] on icon at bounding box center [14, 112] width 7 height 6
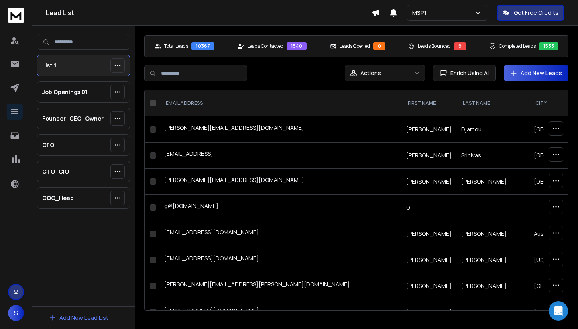
click at [81, 93] on p "Job Openings 01" at bounding box center [64, 92] width 45 height 8
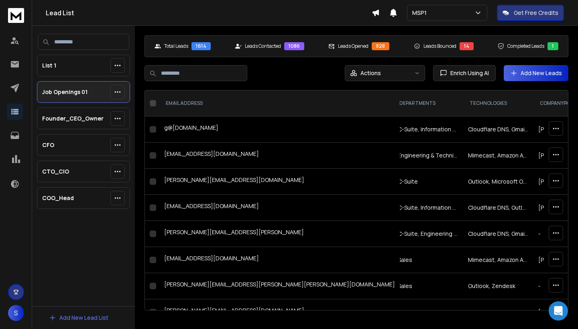
scroll to position [0, 870]
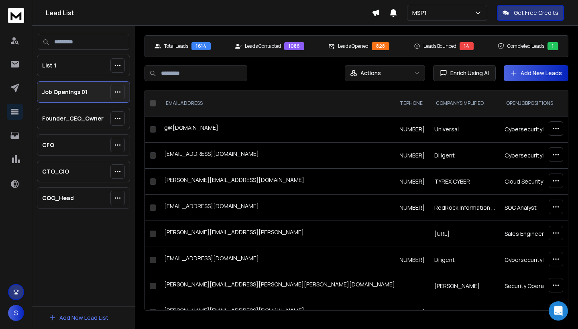
click at [534, 75] on link "Add New Leads" at bounding box center [536, 73] width 52 height 8
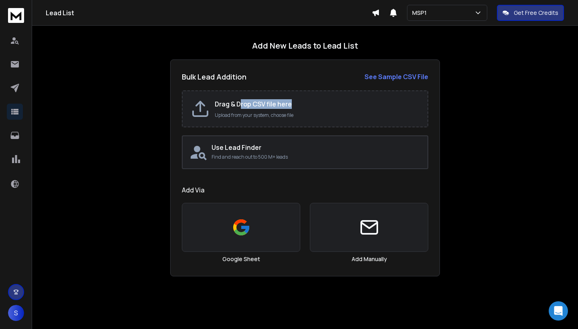
click at [240, 108] on div "Drag & Drop CSV file here Upload from your system, choose file" at bounding box center [317, 108] width 205 height 19
type input "**********"
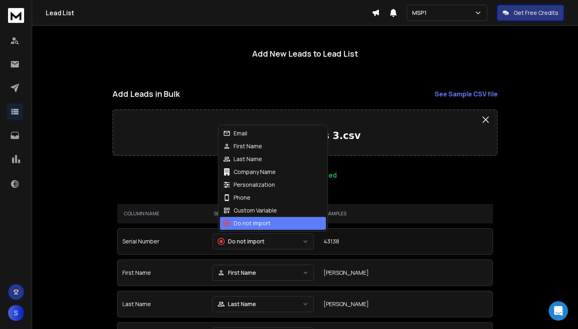
click at [289, 239] on button "Do not import" at bounding box center [263, 241] width 102 height 16
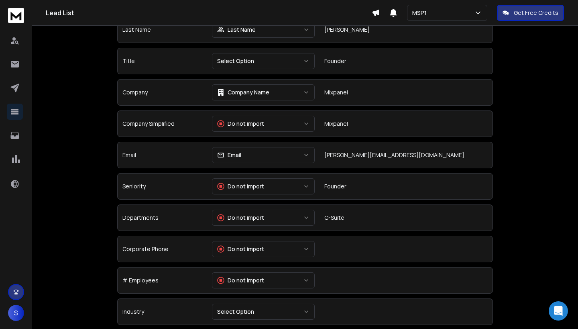
scroll to position [275, 0]
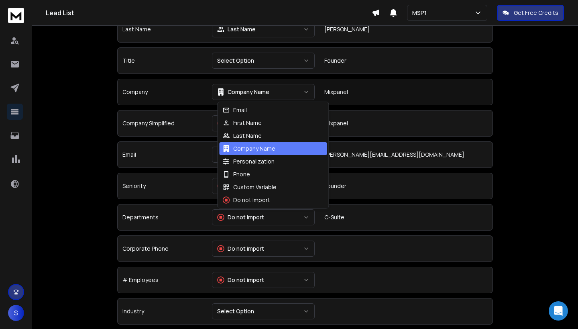
click at [259, 95] on div "Company Name" at bounding box center [243, 92] width 52 height 8
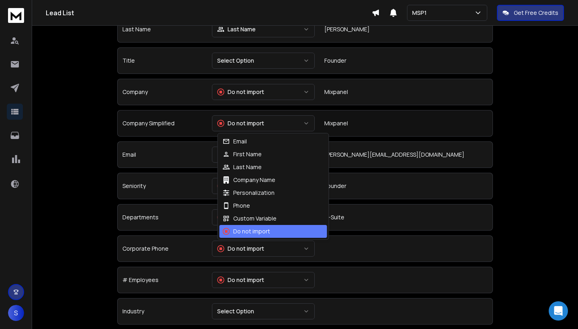
click at [251, 127] on div "Do not import" at bounding box center [240, 123] width 47 height 8
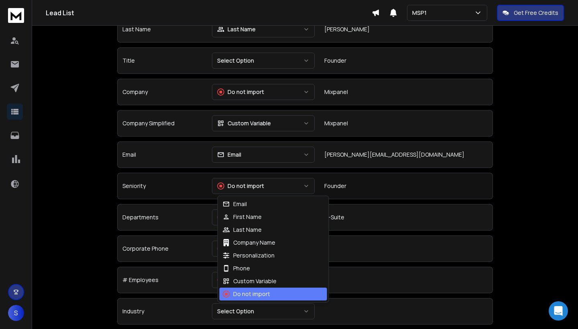
click at [250, 184] on div "Do not import" at bounding box center [240, 186] width 47 height 8
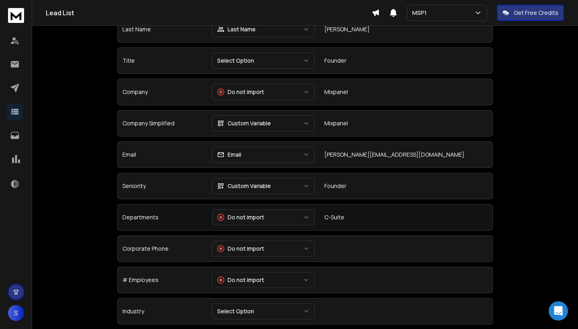
click at [247, 223] on button "Do not import" at bounding box center [263, 217] width 103 height 16
click at [250, 253] on button "Do not import" at bounding box center [263, 249] width 103 height 16
click at [246, 283] on div "Do not import" at bounding box center [240, 280] width 47 height 8
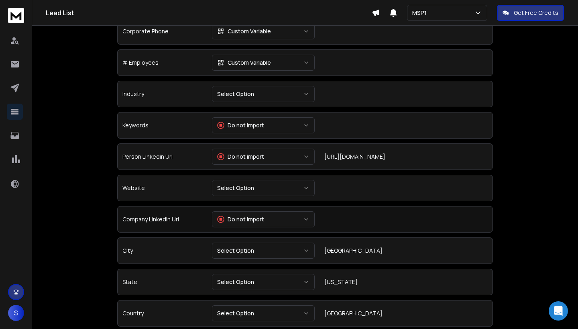
scroll to position [494, 0]
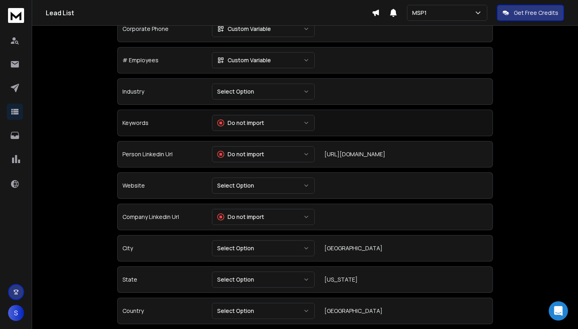
click at [244, 125] on div "Do not import" at bounding box center [240, 123] width 47 height 8
click at [250, 158] on button "Do not import" at bounding box center [263, 154] width 103 height 16
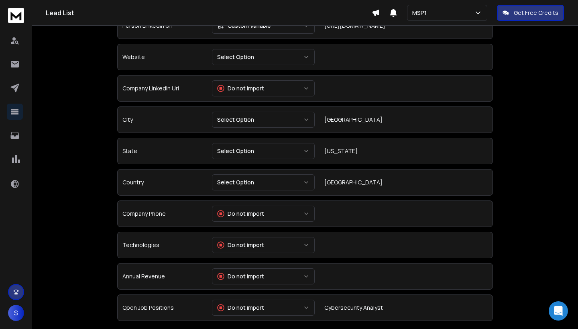
scroll to position [647, 0]
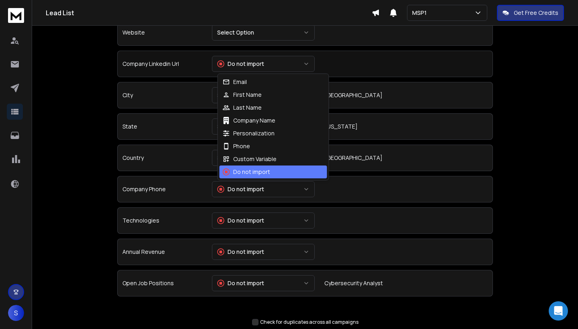
click at [263, 65] on div "Do not import" at bounding box center [240, 64] width 47 height 8
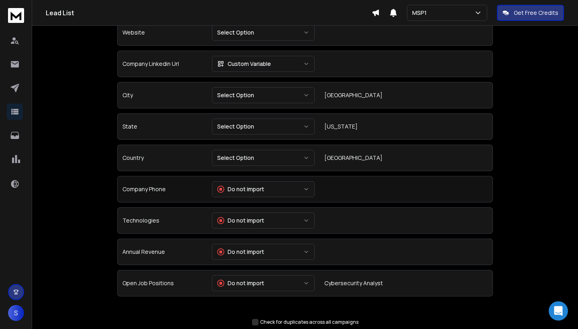
click at [260, 186] on div "Do not import" at bounding box center [240, 189] width 47 height 8
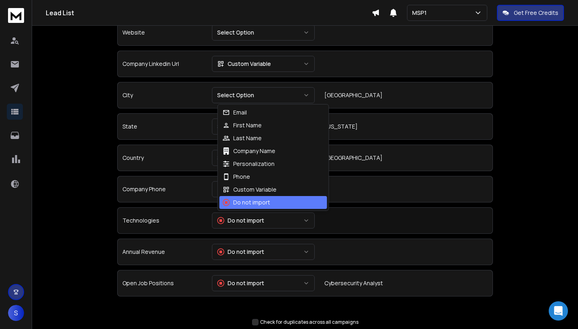
click at [238, 221] on div "Do not import" at bounding box center [240, 220] width 47 height 8
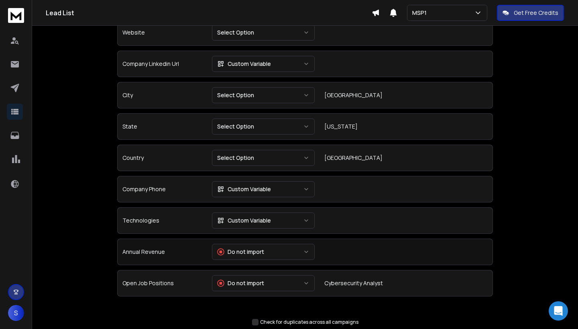
click at [247, 253] on div "Do not import" at bounding box center [240, 252] width 47 height 8
click at [251, 283] on div "Do not import" at bounding box center [240, 283] width 47 height 8
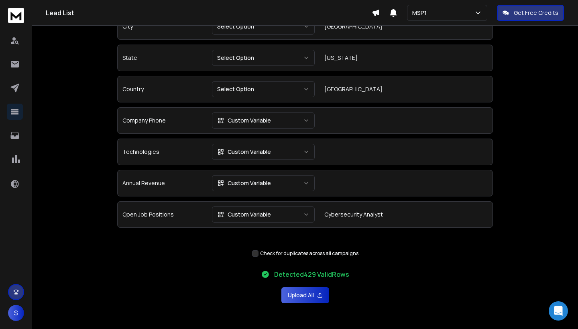
click at [258, 254] on button "Check for duplicates across all campaigns" at bounding box center [255, 253] width 6 height 6
click at [298, 292] on button "Upload All" at bounding box center [305, 295] width 48 height 16
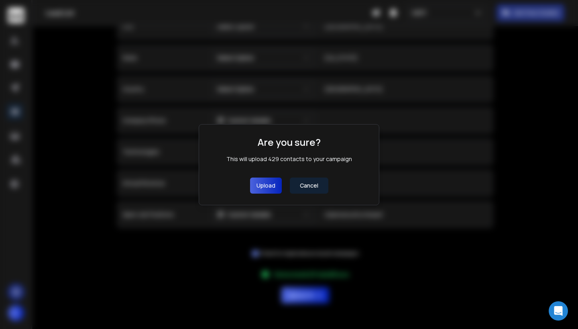
click at [275, 186] on button "Upload" at bounding box center [266, 185] width 32 height 16
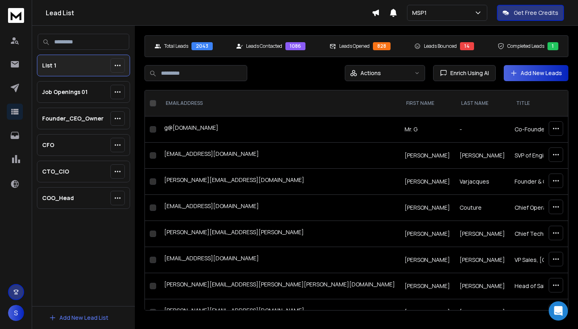
click at [59, 96] on p "Job Openings 01" at bounding box center [64, 92] width 45 height 8
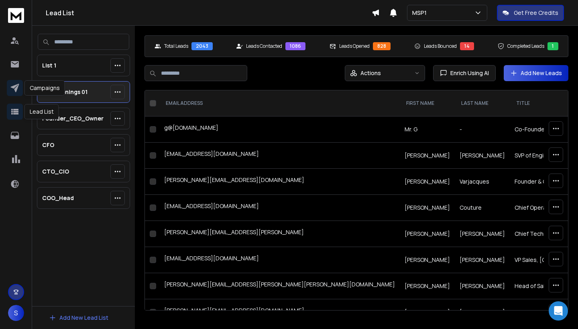
click at [14, 86] on icon at bounding box center [14, 88] width 8 height 8
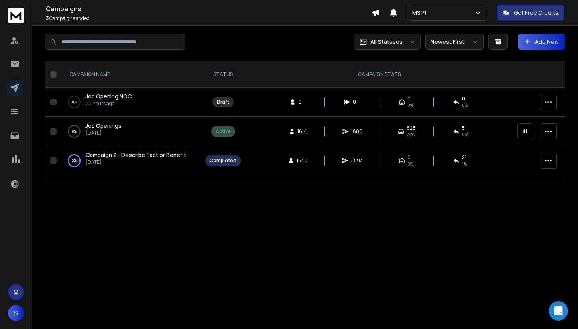
click at [149, 129] on div "0 % Job Openings [DATE]" at bounding box center [130, 131] width 124 height 19
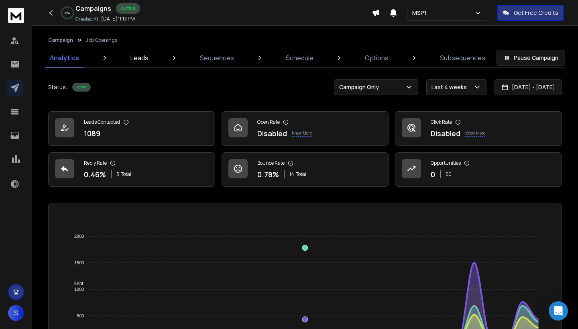
click at [146, 56] on p "Leads" at bounding box center [139, 58] width 18 height 10
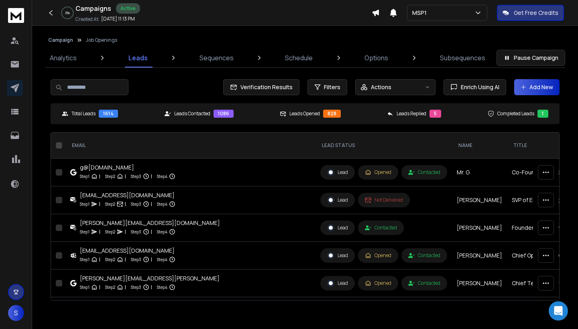
click at [541, 86] on button "Add New" at bounding box center [536, 87] width 45 height 16
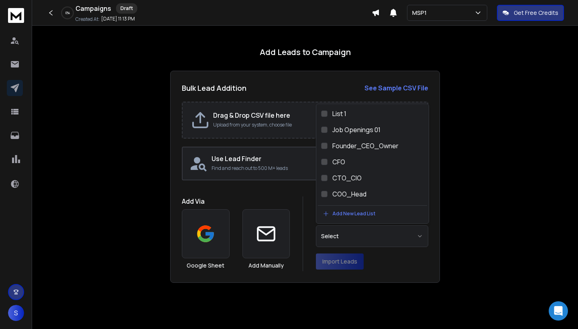
click at [334, 235] on span "Select" at bounding box center [330, 236] width 18 height 8
click at [325, 130] on button "button" at bounding box center [324, 129] width 6 height 6
click at [347, 265] on button "Import Leads" at bounding box center [340, 261] width 48 height 16
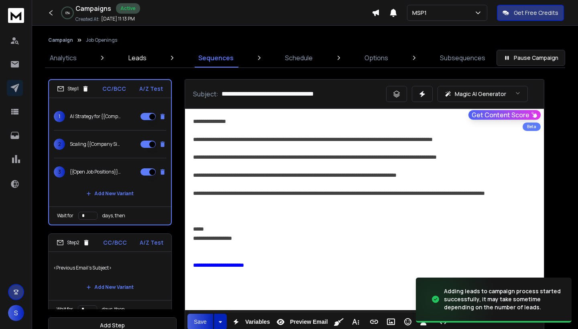
click at [138, 57] on p "Leads" at bounding box center [137, 58] width 18 height 10
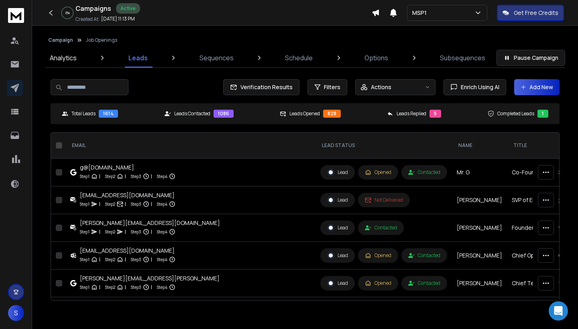
click at [56, 62] on p "Analytics" at bounding box center [63, 58] width 27 height 10
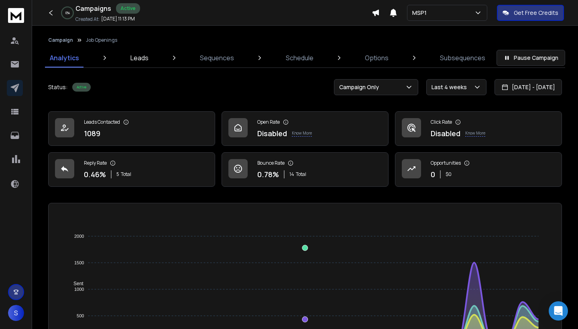
click at [147, 60] on p "Leads" at bounding box center [139, 58] width 18 height 10
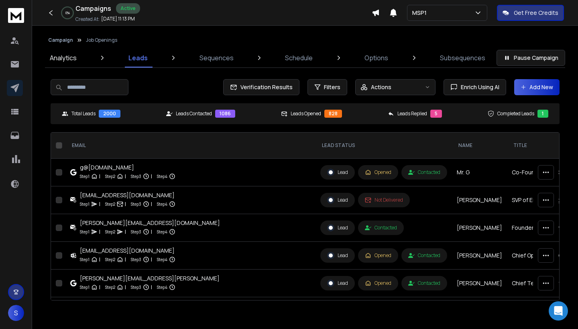
click at [71, 58] on p "Analytics" at bounding box center [63, 58] width 27 height 10
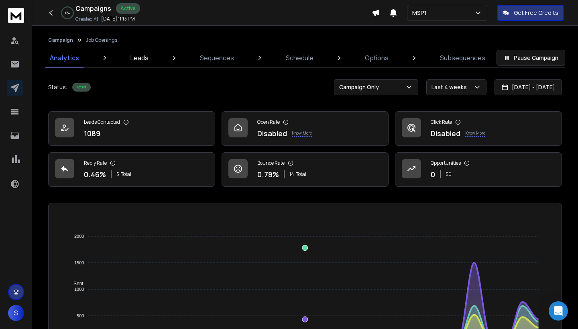
click at [148, 59] on p "Leads" at bounding box center [139, 58] width 18 height 10
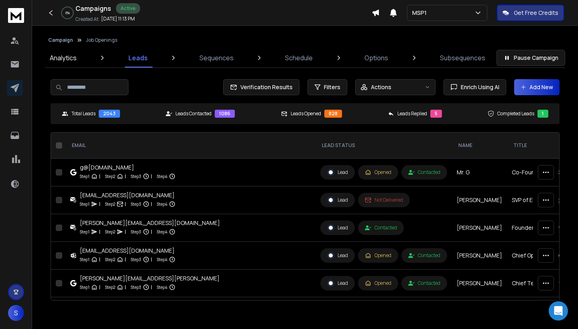
click at [64, 56] on p "Analytics" at bounding box center [63, 58] width 27 height 10
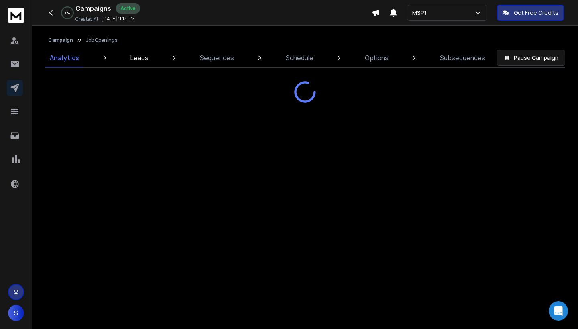
click at [144, 53] on p "Leads" at bounding box center [139, 58] width 18 height 10
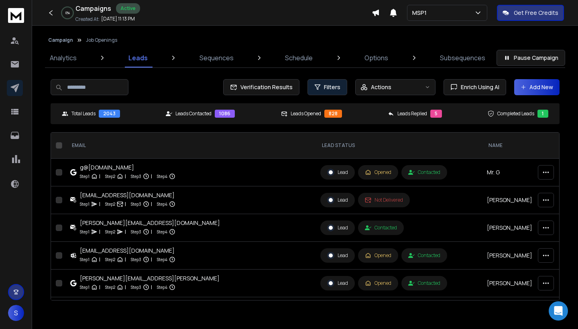
click at [312, 86] on button "Filters" at bounding box center [328, 87] width 40 height 16
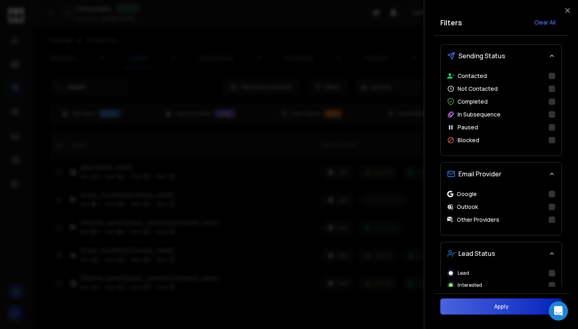
scroll to position [163, 0]
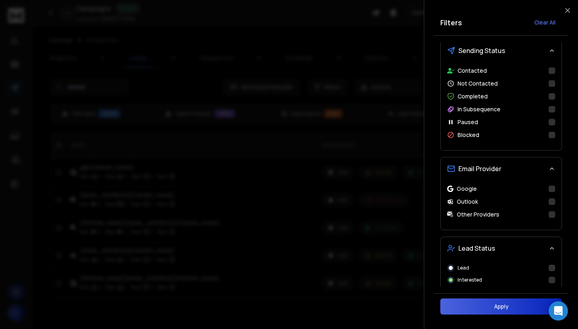
click at [550, 84] on button "Not Contacted" at bounding box center [552, 83] width 6 height 6
click at [515, 308] on button "Apply" at bounding box center [501, 306] width 122 height 16
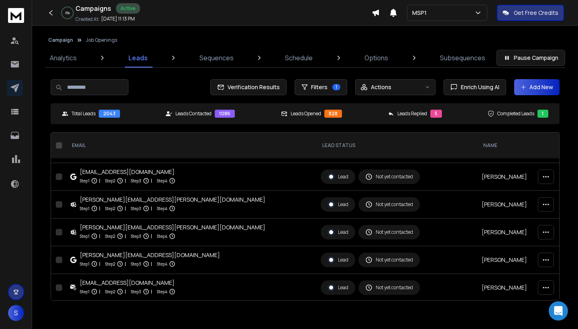
scroll to position [5406, 0]
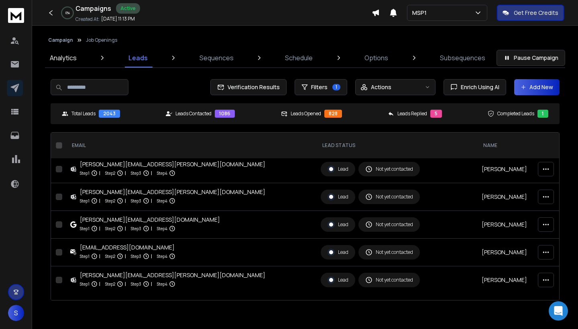
click at [71, 62] on p "Analytics" at bounding box center [63, 58] width 27 height 10
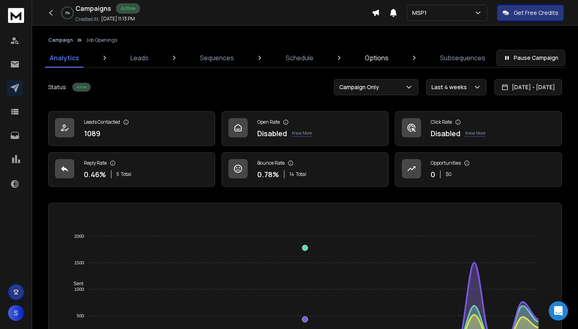
click at [386, 57] on p "Options" at bounding box center [377, 58] width 24 height 10
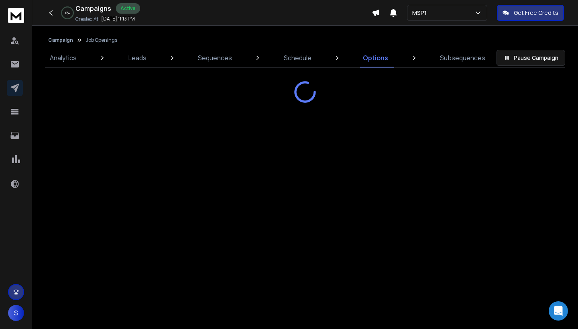
select select "**********"
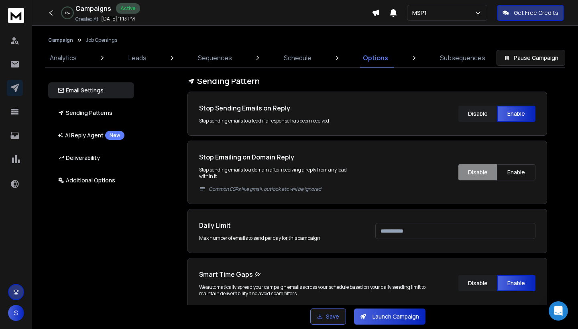
scroll to position [139, 0]
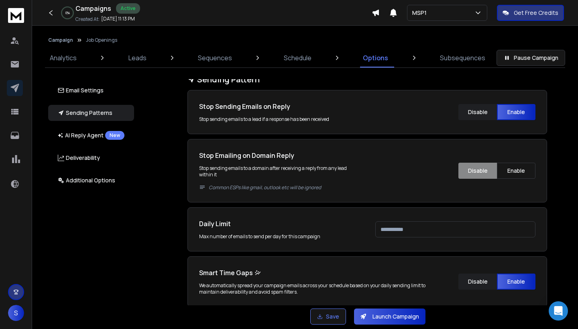
click at [385, 230] on input "***" at bounding box center [455, 229] width 160 height 16
type input "****"
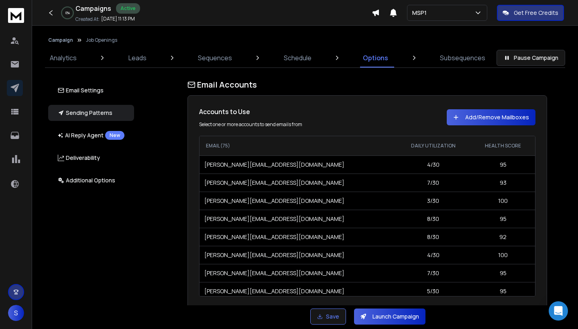
select select "**********"
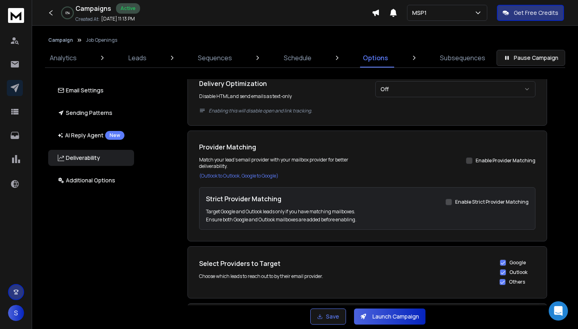
scroll to position [1507, 0]
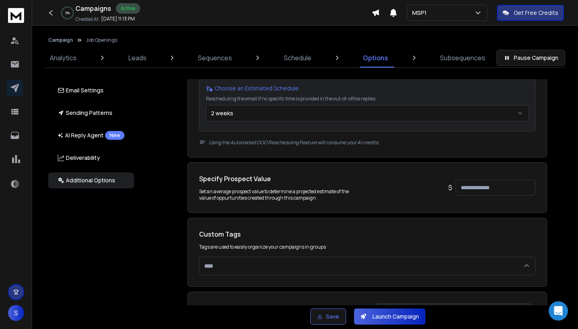
type input "****"
click at [381, 319] on button "Launch Campaign" at bounding box center [389, 316] width 71 height 16
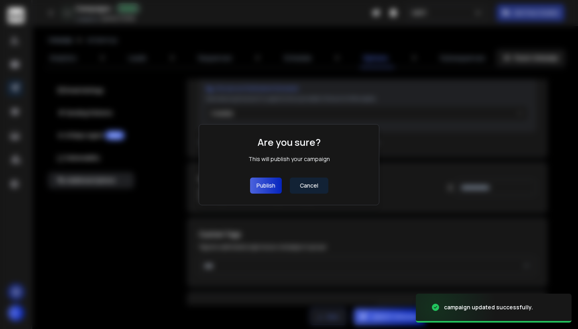
click at [257, 183] on button "Publish" at bounding box center [266, 185] width 32 height 16
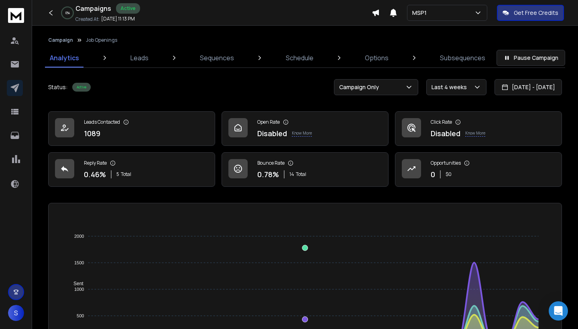
click at [16, 14] on img at bounding box center [16, 15] width 16 height 15
